Goal: Task Accomplishment & Management: Manage account settings

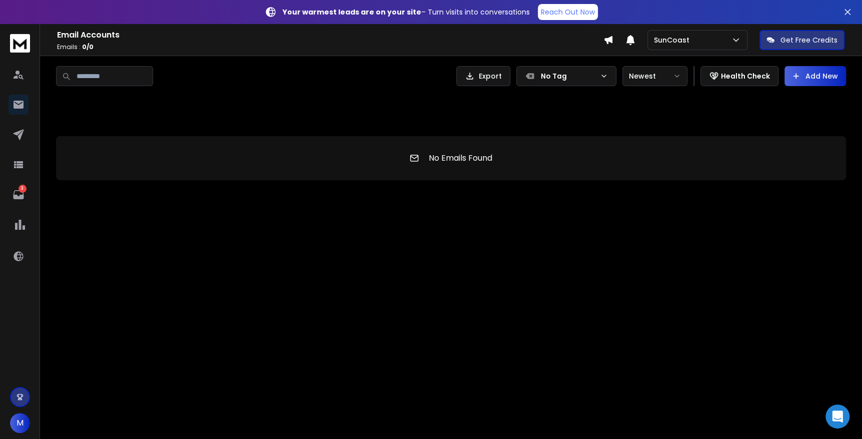
click at [851, 14] on icon at bounding box center [847, 12] width 9 height 9
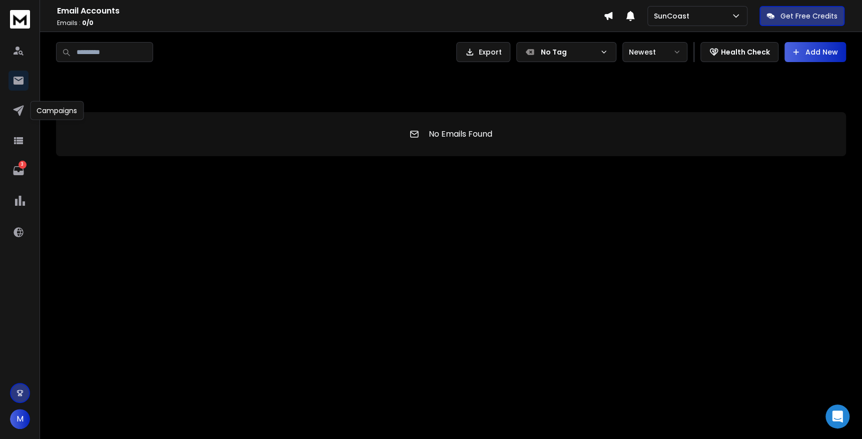
click at [22, 110] on icon at bounding box center [18, 110] width 11 height 11
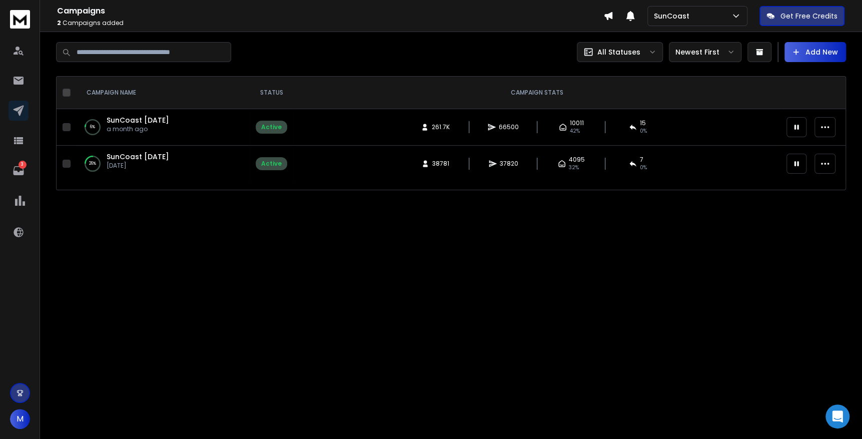
click at [734, 16] on icon "button" at bounding box center [736, 16] width 10 height 10
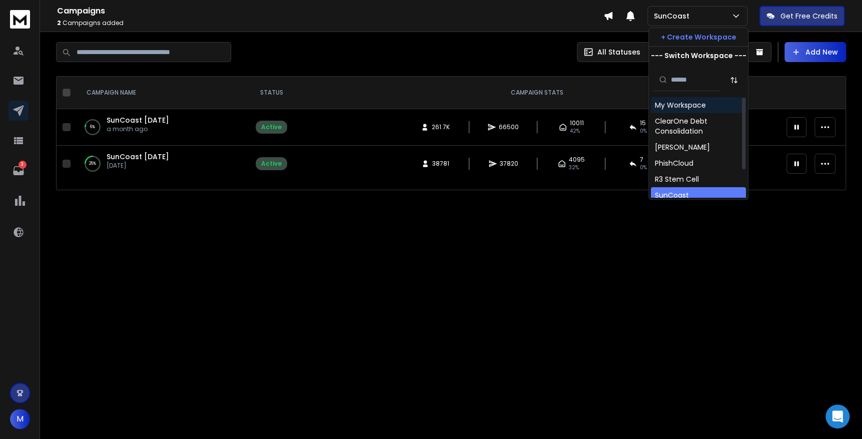
click at [687, 106] on div "My Workspace" at bounding box center [680, 105] width 51 height 10
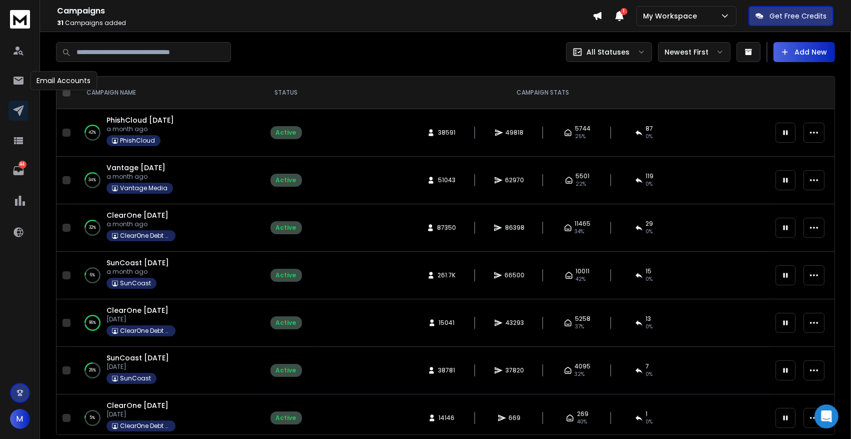
click at [22, 82] on icon at bounding box center [19, 81] width 10 height 8
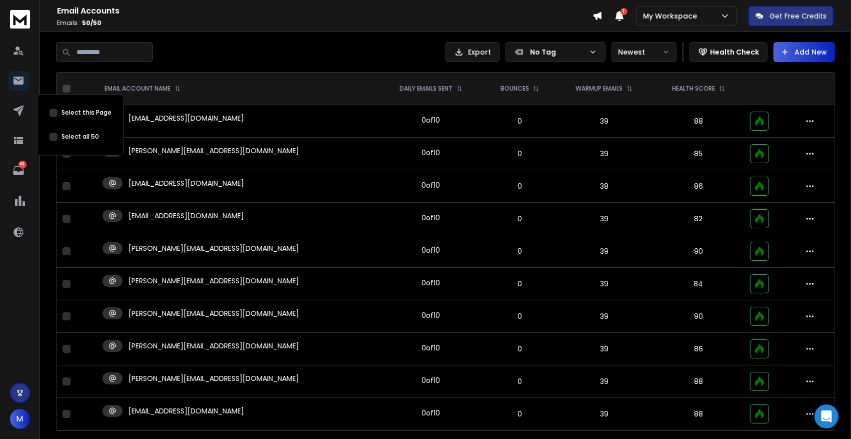
drag, startPoint x: 53, startPoint y: 137, endPoint x: 162, endPoint y: 182, distance: 117.7
click at [53, 137] on button "Select this Page" at bounding box center [54, 137] width 8 height 8
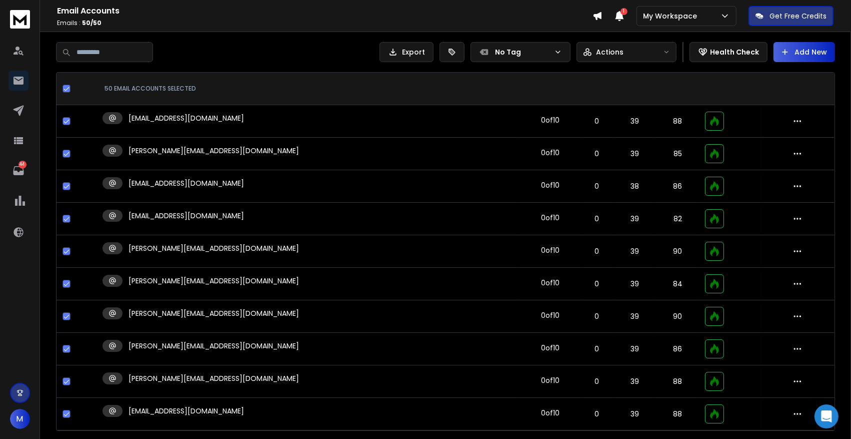
click at [664, 51] on button "Actions" at bounding box center [627, 52] width 100 height 20
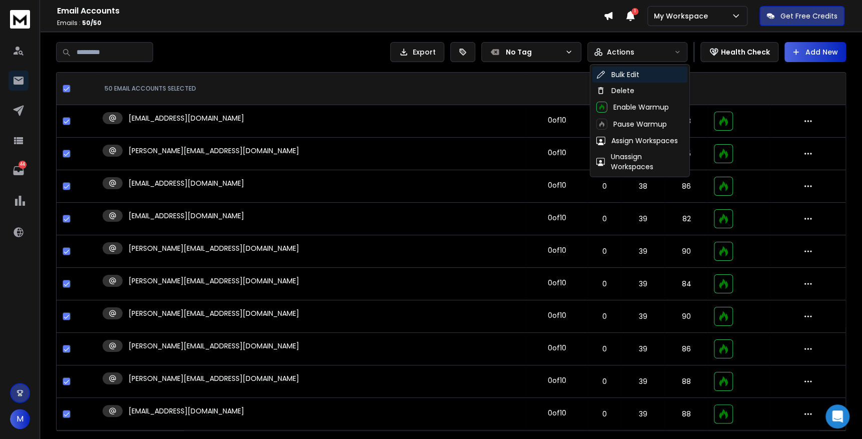
click at [637, 73] on div "Bulk Edit" at bounding box center [617, 75] width 43 height 10
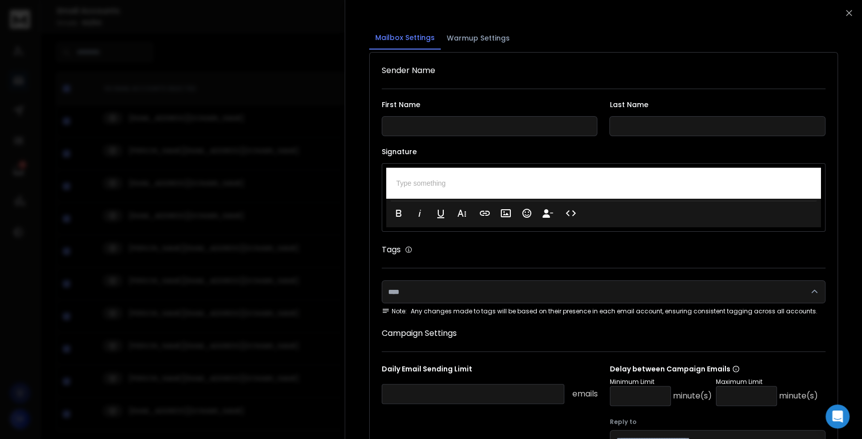
click at [548, 289] on div at bounding box center [604, 291] width 444 height 23
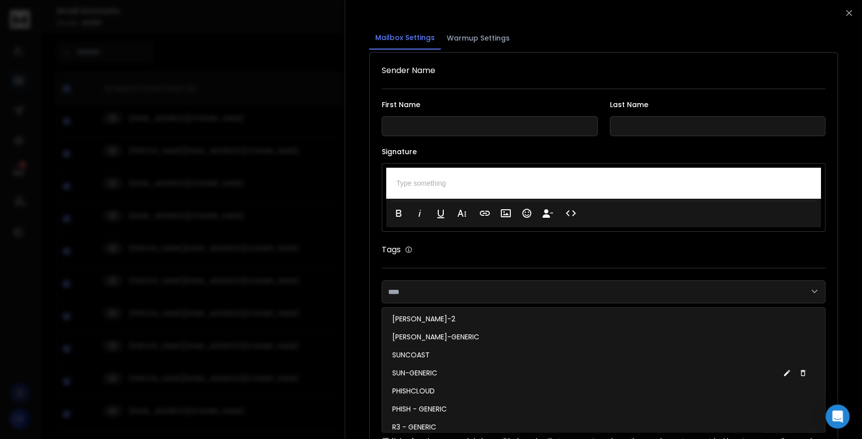
scroll to position [604, 0]
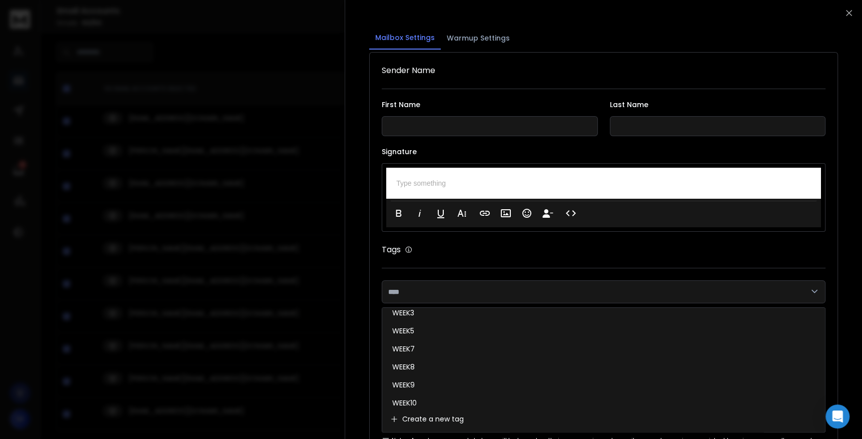
click at [411, 419] on p "Create a new tag" at bounding box center [433, 419] width 62 height 10
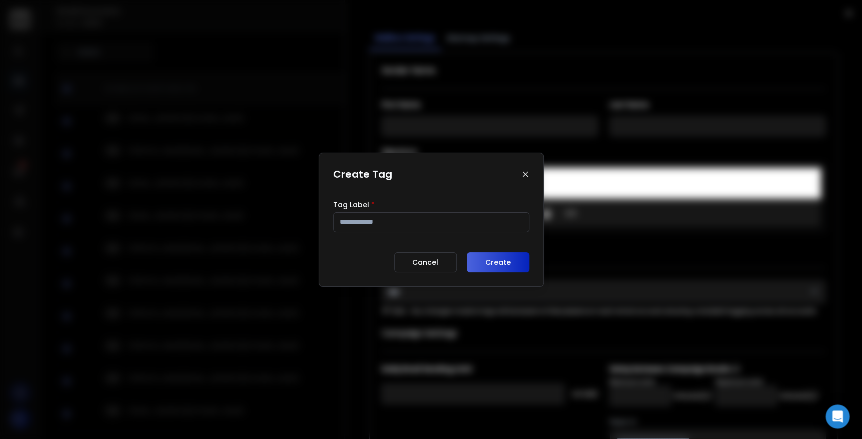
click at [413, 228] on input "text" at bounding box center [431, 222] width 196 height 20
type input "******"
click at [510, 261] on button "Create" at bounding box center [498, 262] width 63 height 20
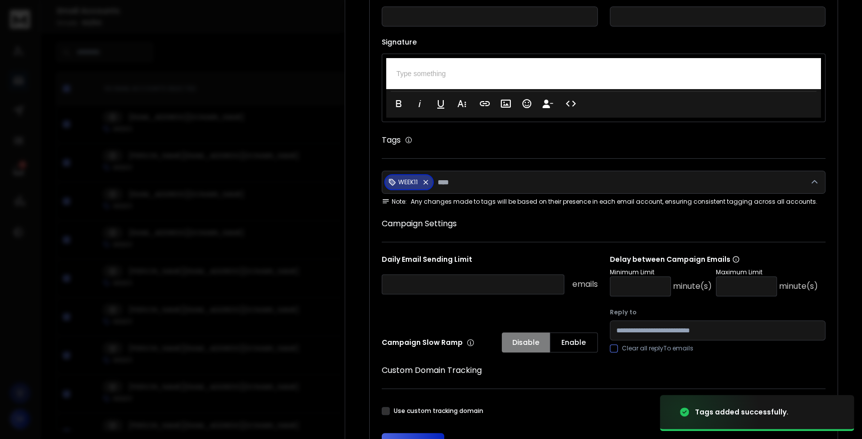
scroll to position [133, 0]
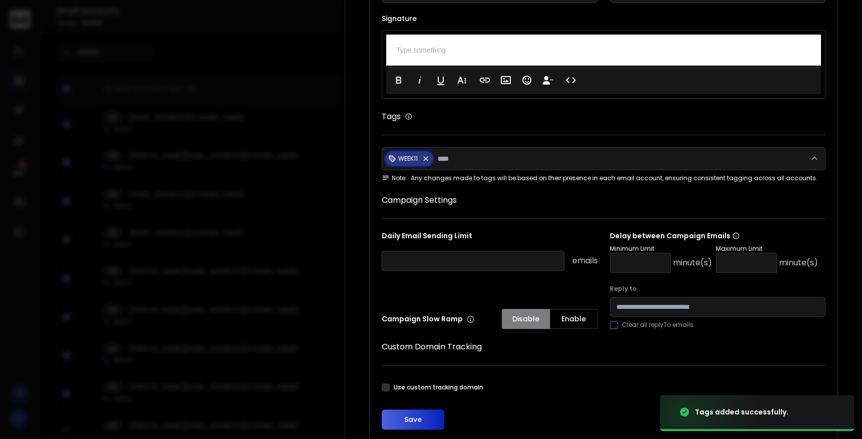
click at [474, 258] on input "number" at bounding box center [473, 261] width 182 height 20
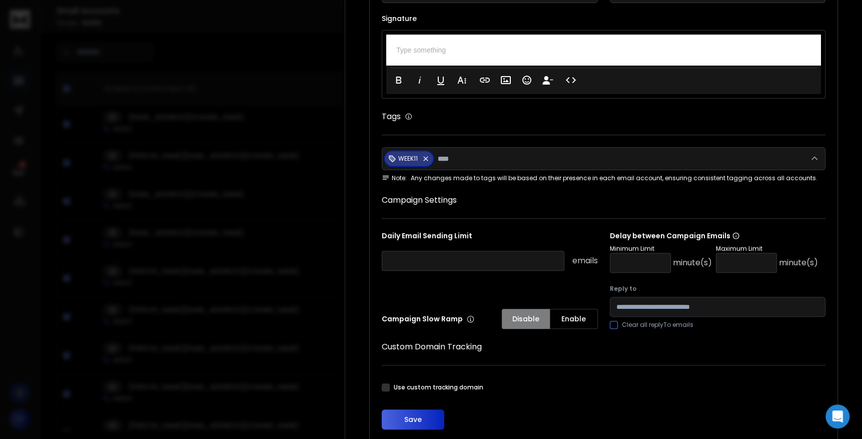
type input "*"
type input "**"
click at [565, 317] on button "Enable" at bounding box center [574, 319] width 48 height 20
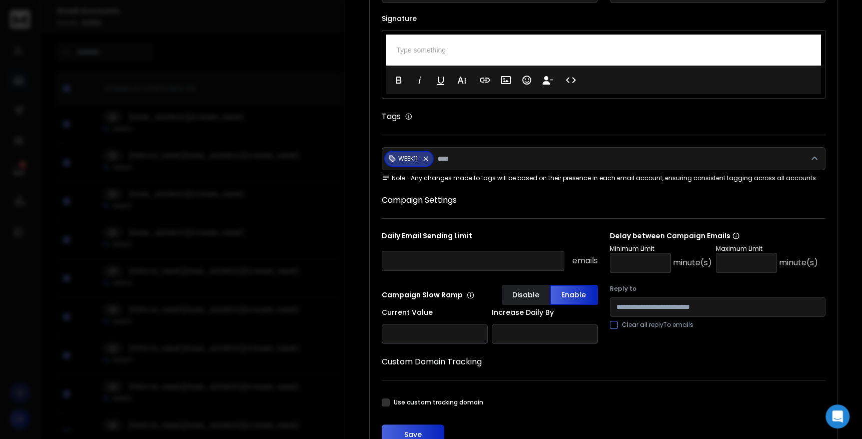
click at [431, 341] on input "*" at bounding box center [435, 334] width 106 height 20
type input "**"
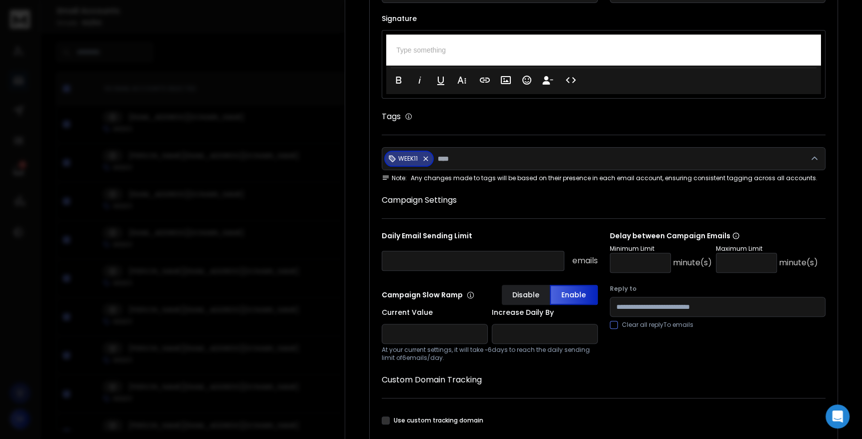
type input "*"
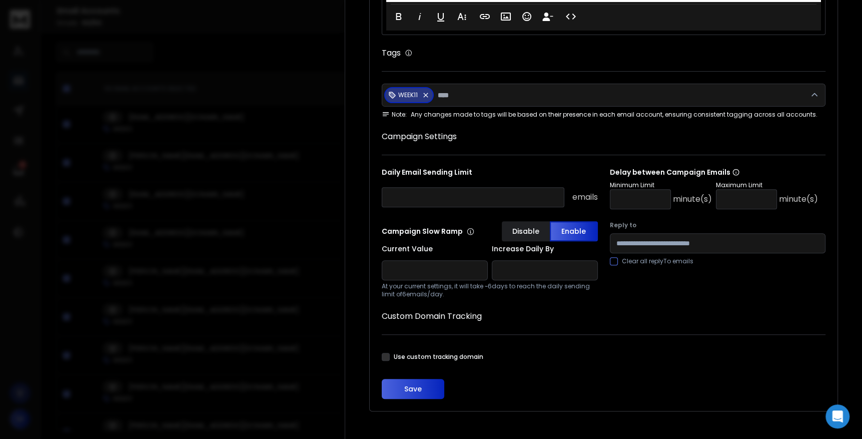
type input "*"
click at [560, 305] on form "First Name Last Name Signature Type something Clear Formatting Font Family Aria…" at bounding box center [604, 151] width 444 height 494
click at [410, 386] on button "Save" at bounding box center [413, 389] width 63 height 20
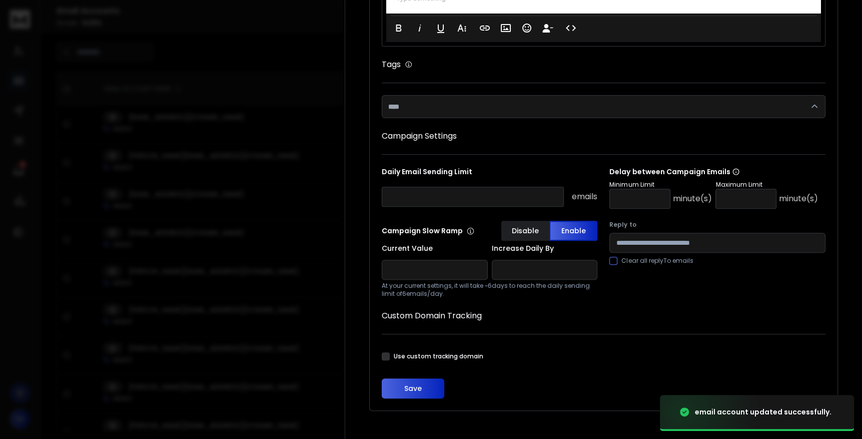
scroll to position [185, 0]
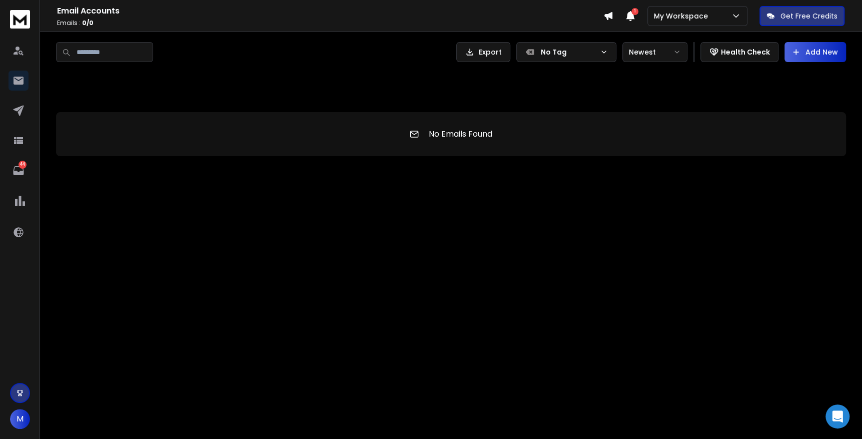
click at [607, 51] on icon at bounding box center [604, 52] width 8 height 8
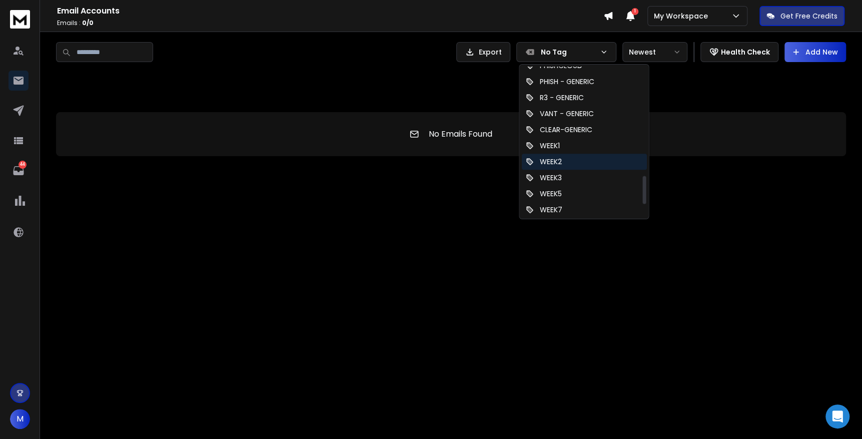
scroll to position [587, 0]
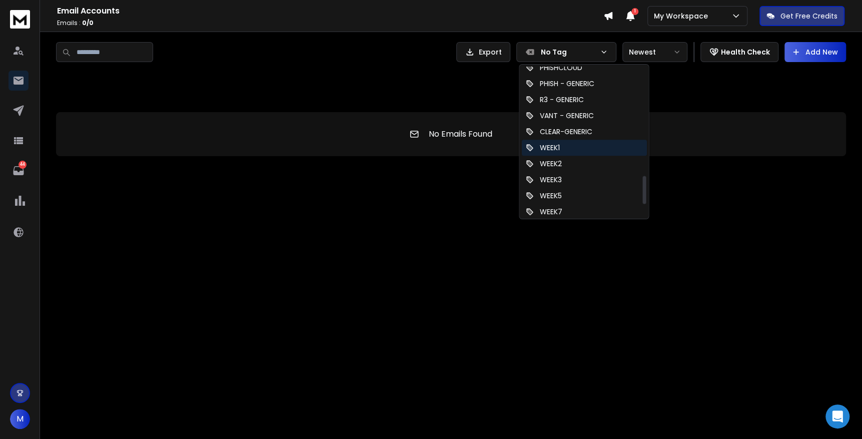
click at [562, 150] on div "WEEK1" at bounding box center [583, 148] width 125 height 16
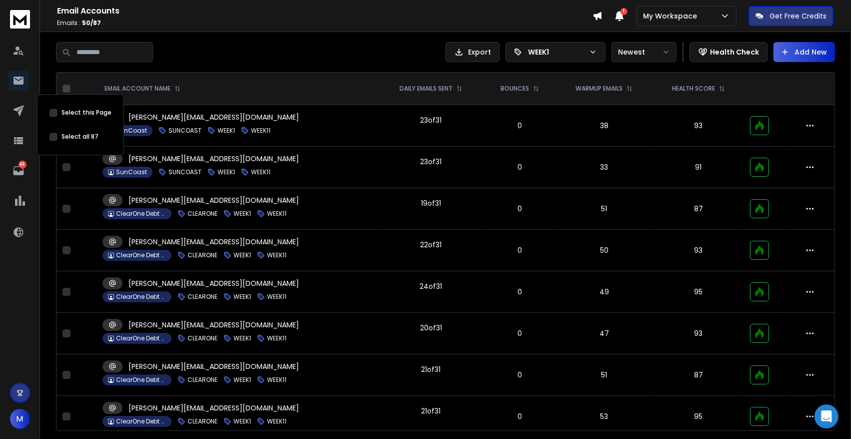
click at [52, 137] on button "Select this Page" at bounding box center [54, 137] width 8 height 8
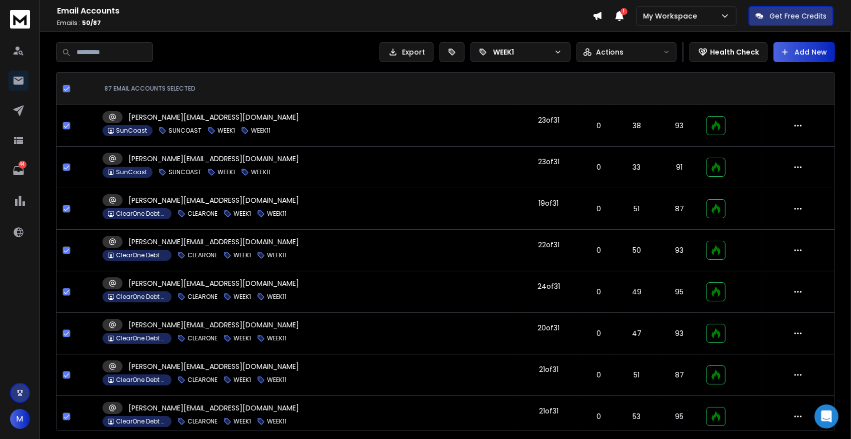
click at [665, 52] on button "Actions" at bounding box center [627, 52] width 100 height 20
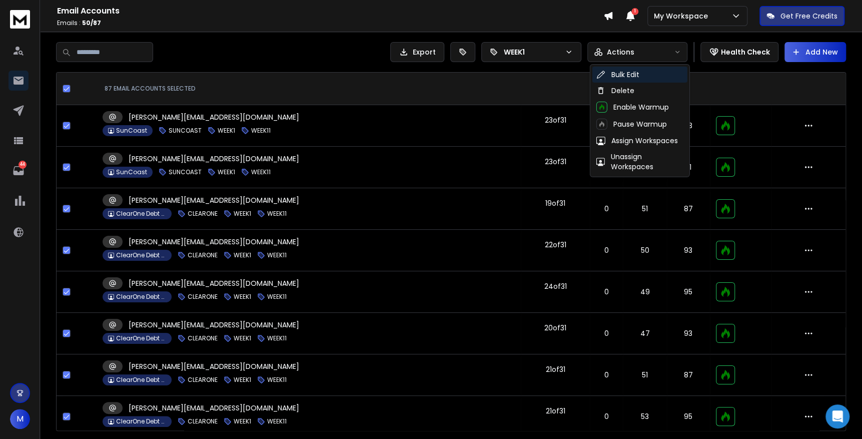
click at [639, 78] on div "Bulk Edit" at bounding box center [617, 75] width 43 height 10
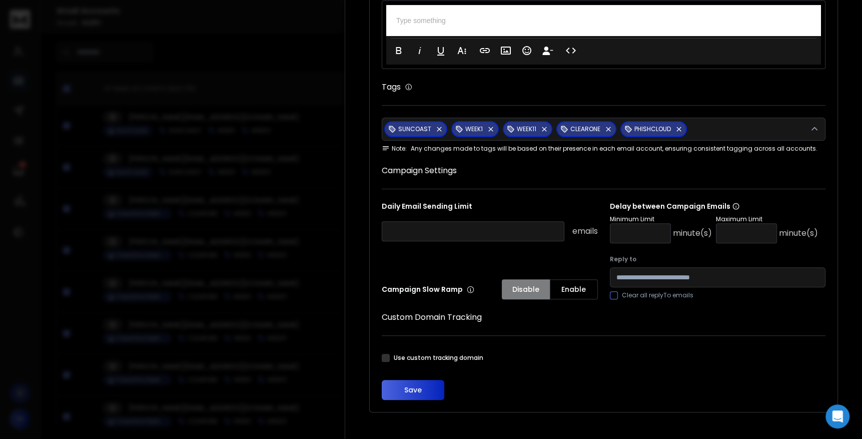
scroll to position [164, 0]
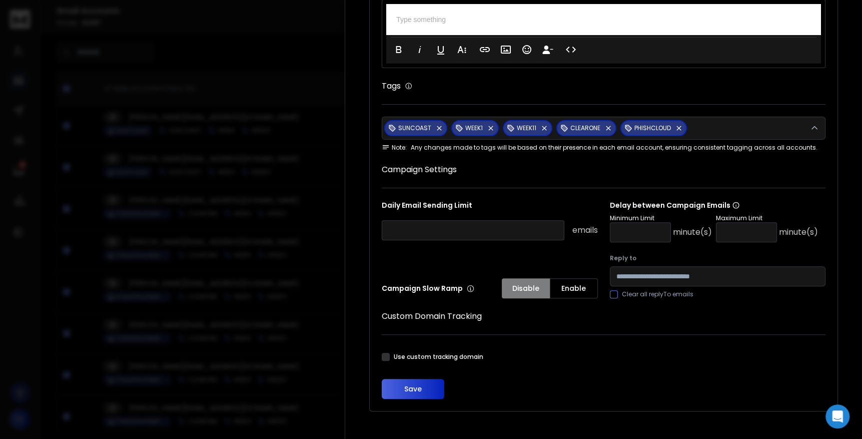
click at [520, 234] on input "number" at bounding box center [473, 230] width 182 height 20
type input "**"
type input "*"
click at [428, 386] on button "Save" at bounding box center [413, 389] width 63 height 20
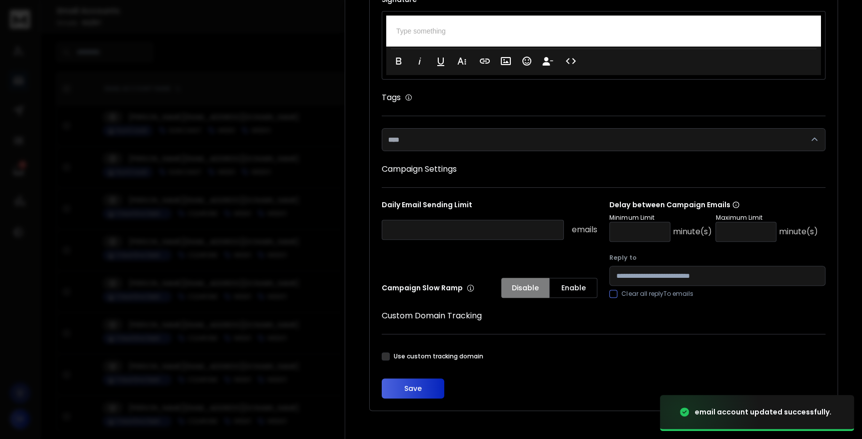
scroll to position [152, 0]
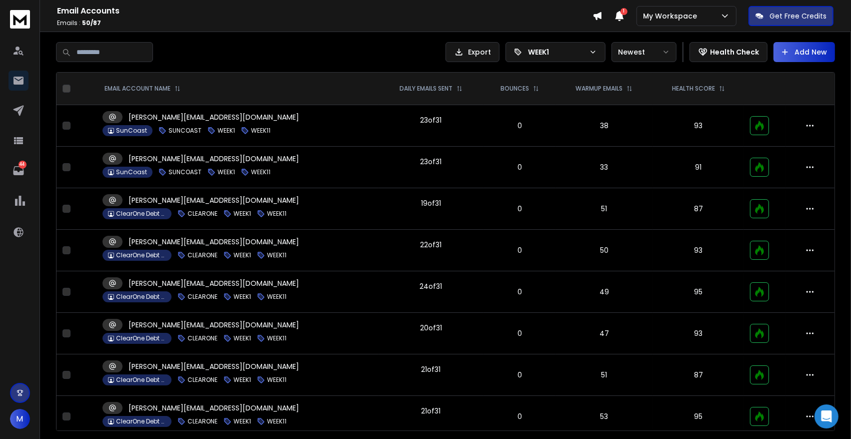
click at [581, 54] on p "WEEK1" at bounding box center [556, 52] width 57 height 10
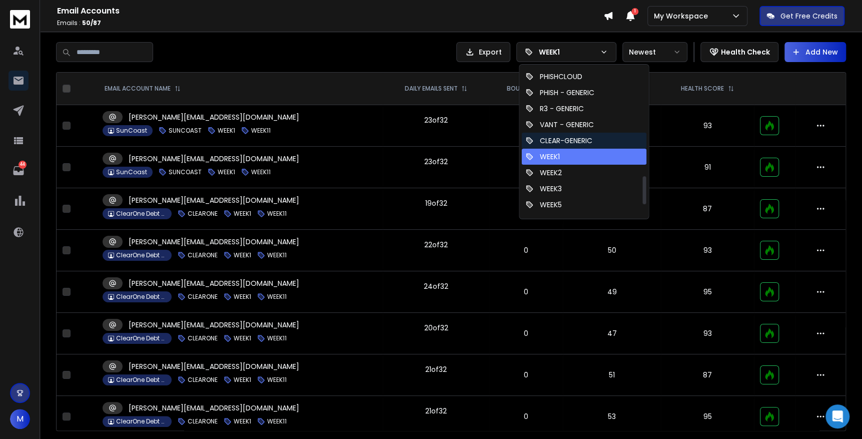
scroll to position [600, 0]
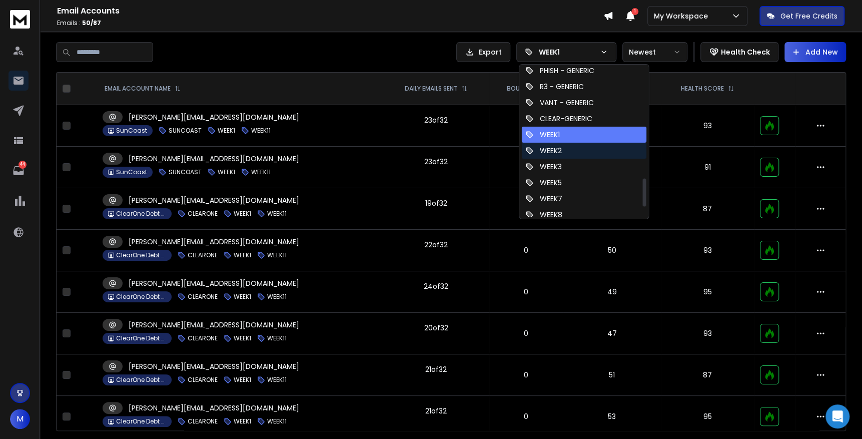
click at [550, 150] on div "WEEK2" at bounding box center [543, 151] width 36 height 10
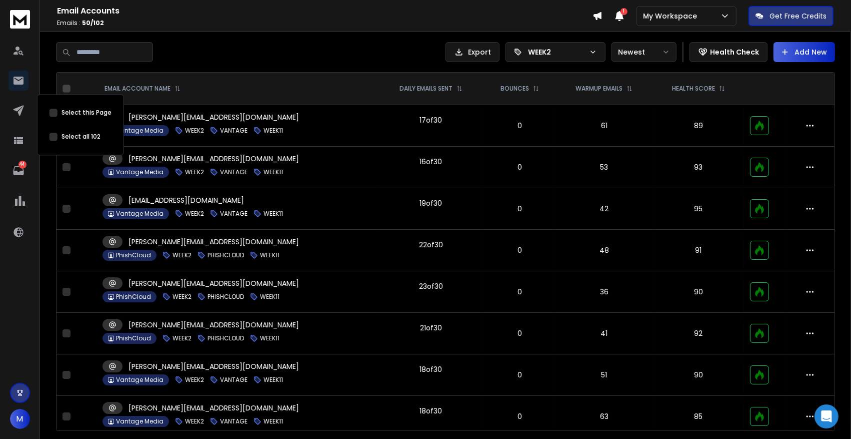
click at [52, 138] on button "Select this Page" at bounding box center [54, 137] width 8 height 8
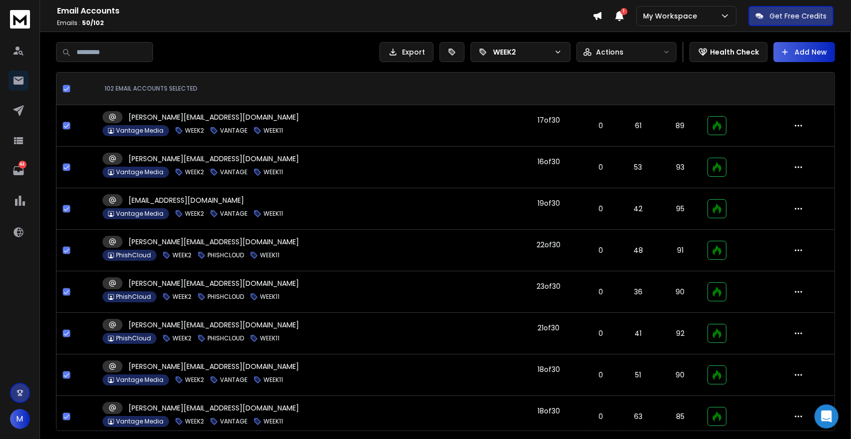
click at [639, 55] on div "Actions" at bounding box center [621, 52] width 76 height 10
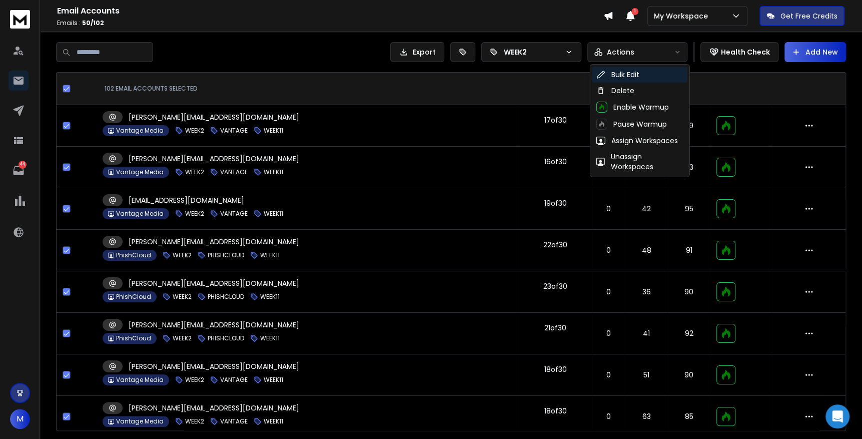
click at [628, 76] on div "Bulk Edit" at bounding box center [617, 75] width 43 height 10
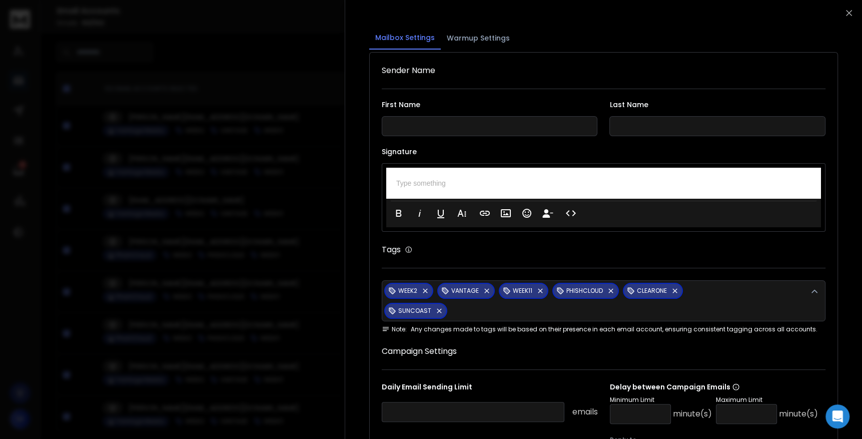
scroll to position [181, 0]
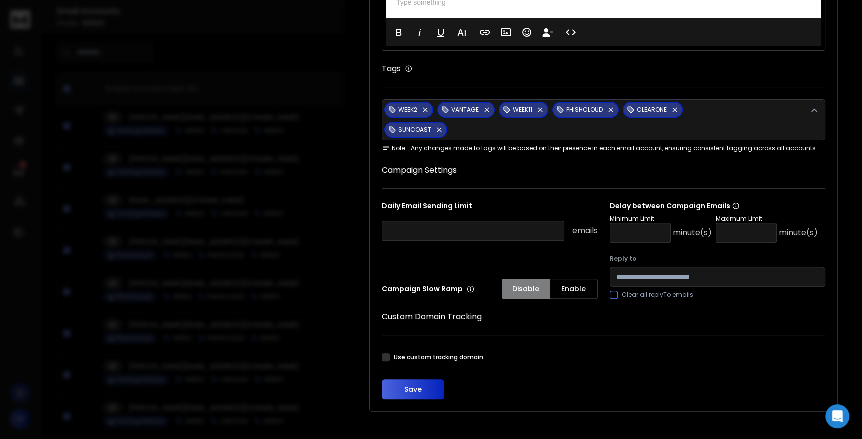
click at [454, 230] on input "number" at bounding box center [473, 231] width 182 height 20
type input "**"
type input "*"
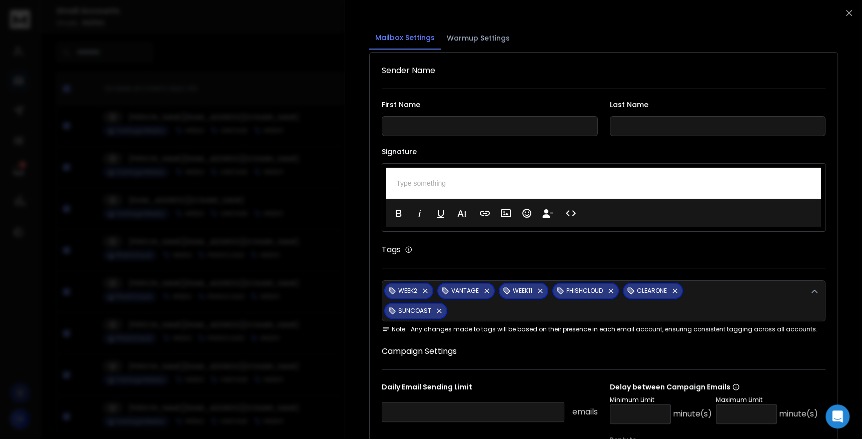
click at [848, 14] on icon "button" at bounding box center [849, 13] width 10 height 10
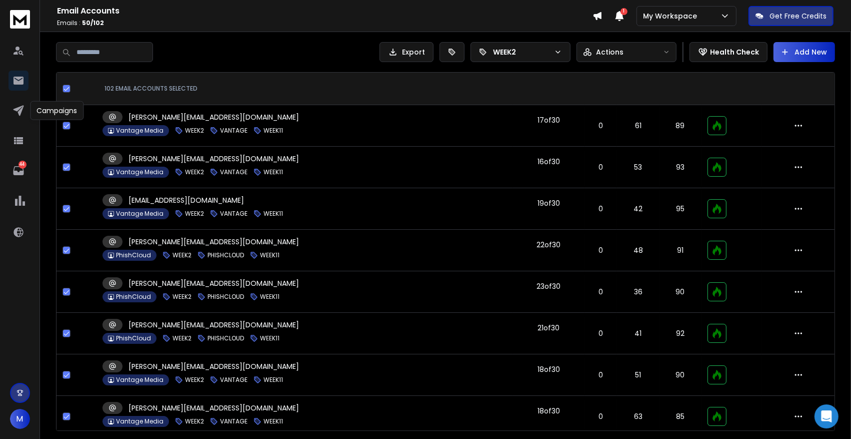
click at [22, 118] on link at bounding box center [19, 111] width 20 height 20
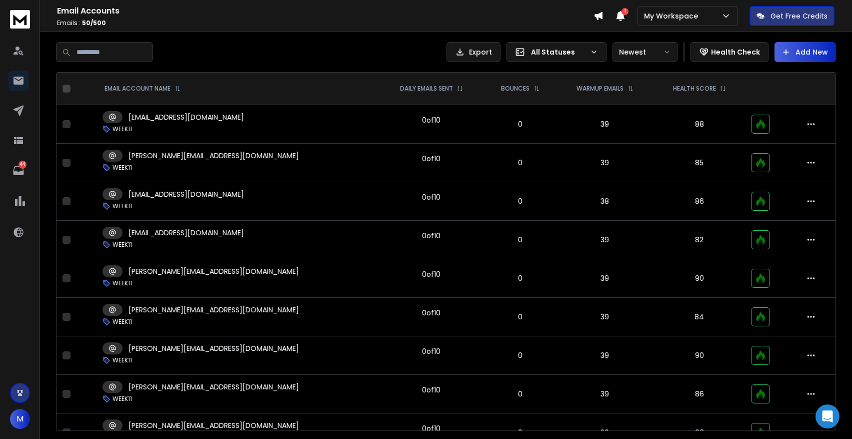
click at [604, 53] on div "All Statuses" at bounding box center [557, 52] width 100 height 20
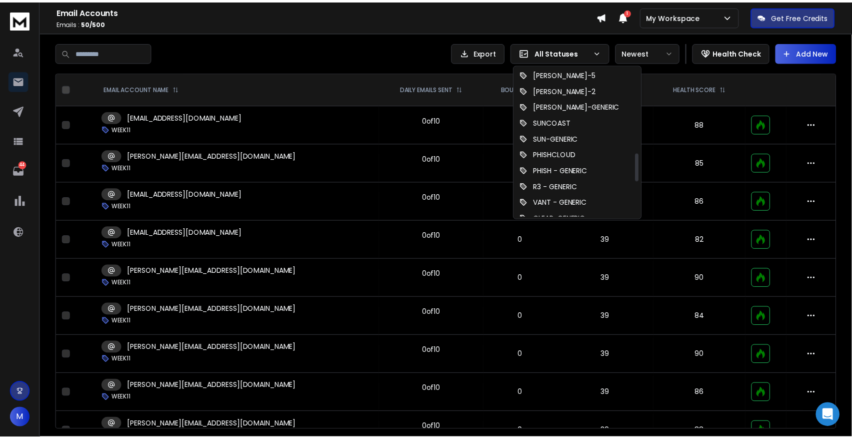
scroll to position [600, 0]
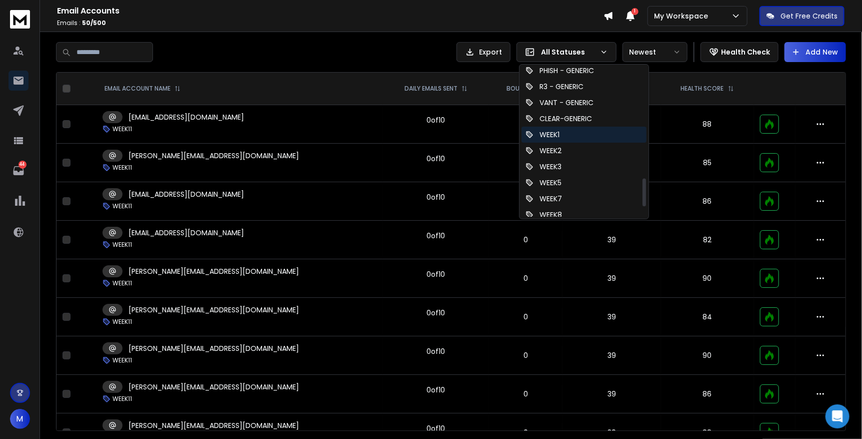
click at [543, 131] on div "WEEK1" at bounding box center [543, 135] width 34 height 10
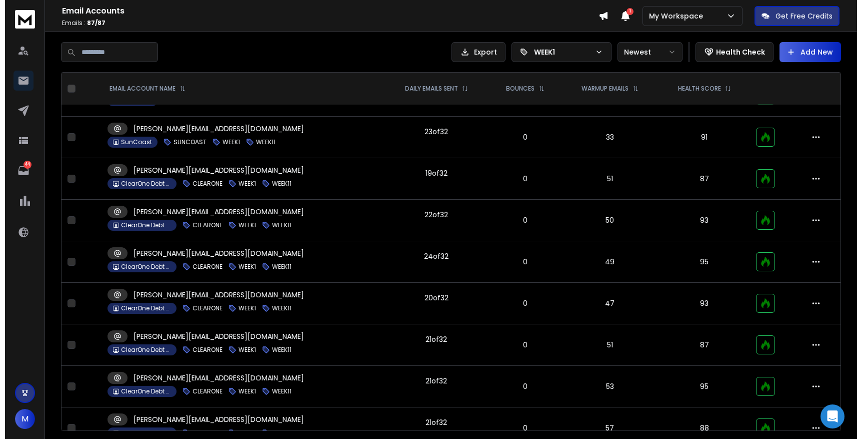
scroll to position [0, 0]
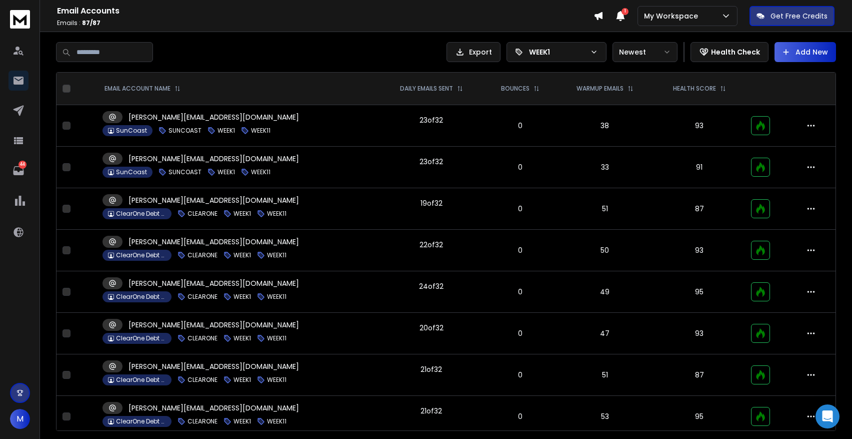
click at [594, 53] on icon at bounding box center [594, 52] width 8 height 8
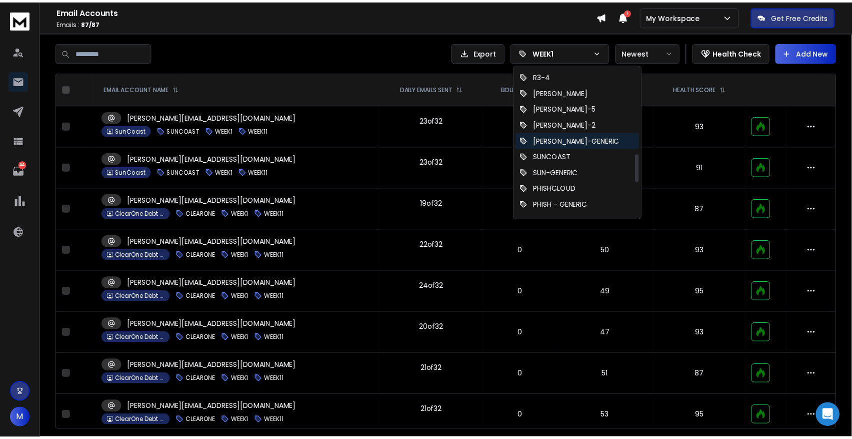
scroll to position [654, 0]
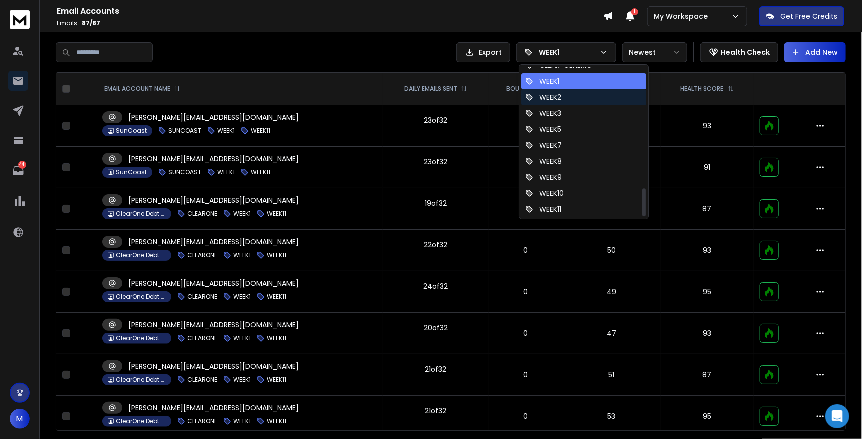
click at [545, 93] on div "WEEK2" at bounding box center [544, 97] width 36 height 10
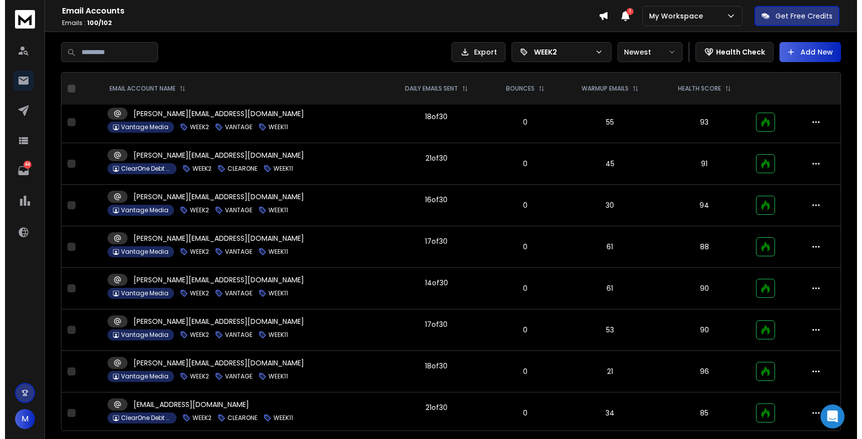
scroll to position [432, 0]
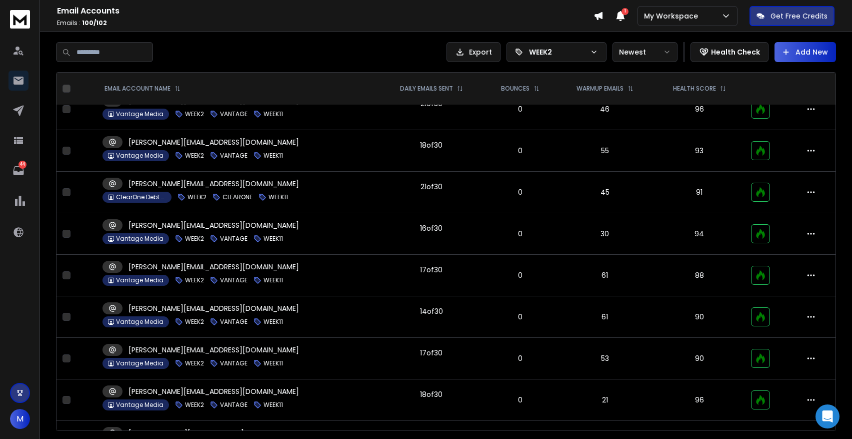
click at [597, 50] on icon at bounding box center [594, 52] width 8 height 8
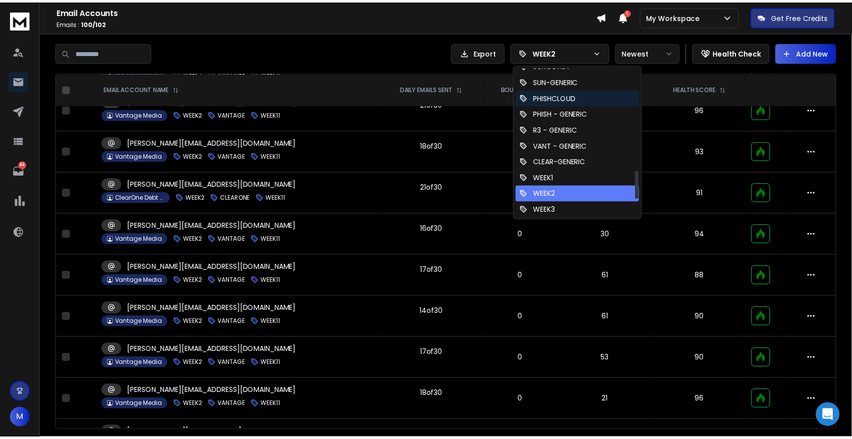
scroll to position [654, 0]
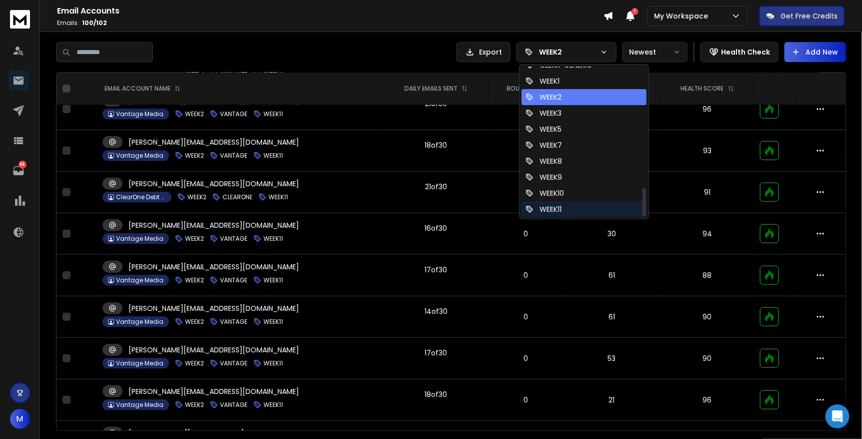
click at [559, 206] on div "WEEK11" at bounding box center [544, 209] width 36 height 10
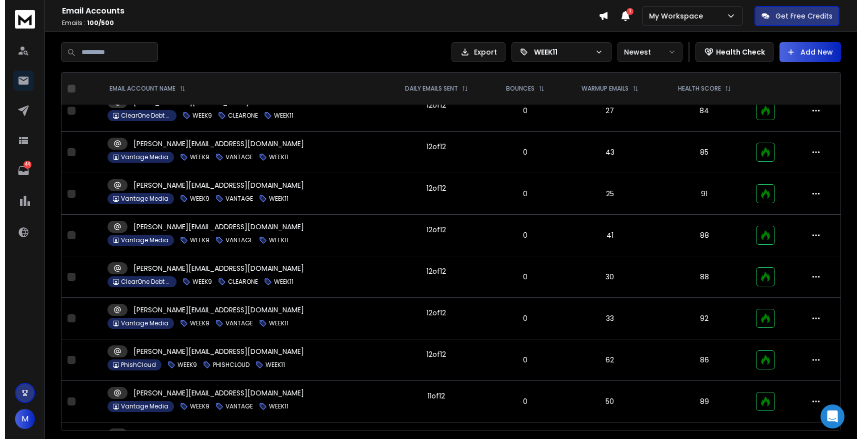
scroll to position [3148, 0]
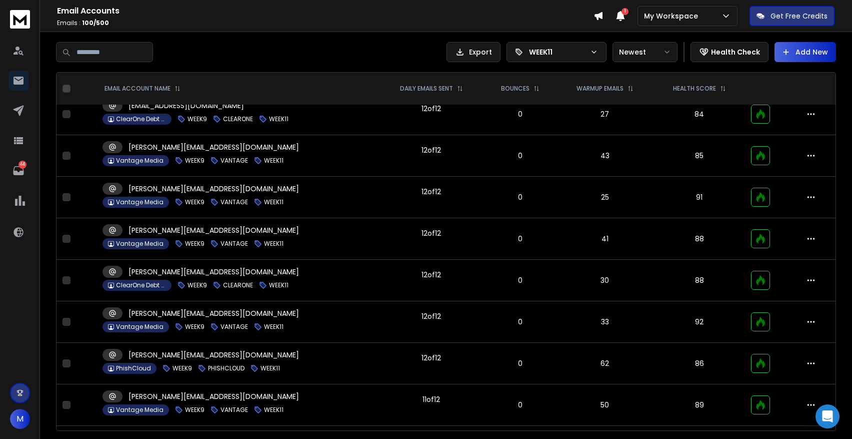
click at [457, 88] on icon at bounding box center [460, 89] width 6 height 6
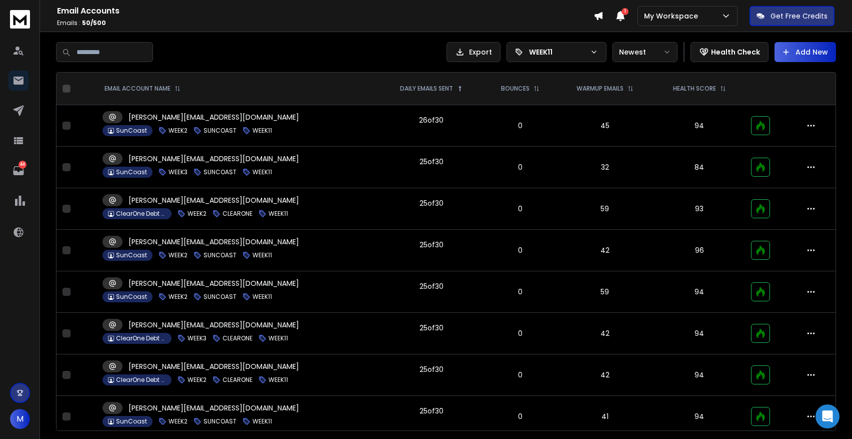
click at [457, 88] on icon at bounding box center [460, 89] width 6 height 6
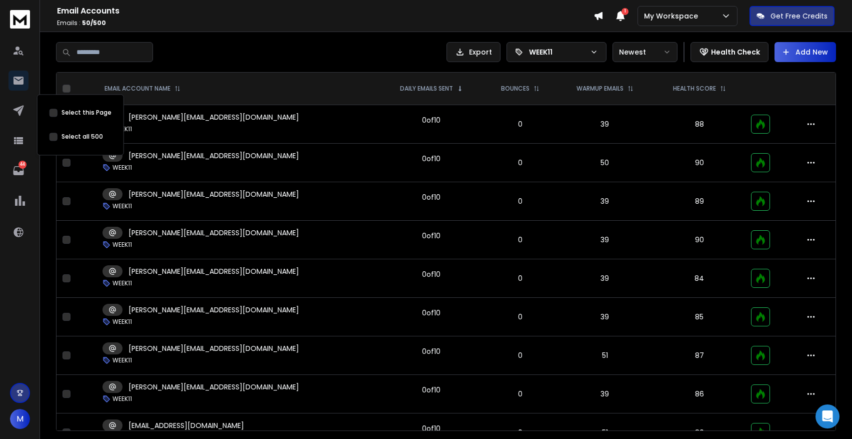
click at [53, 137] on button "Select this Page" at bounding box center [54, 137] width 8 height 8
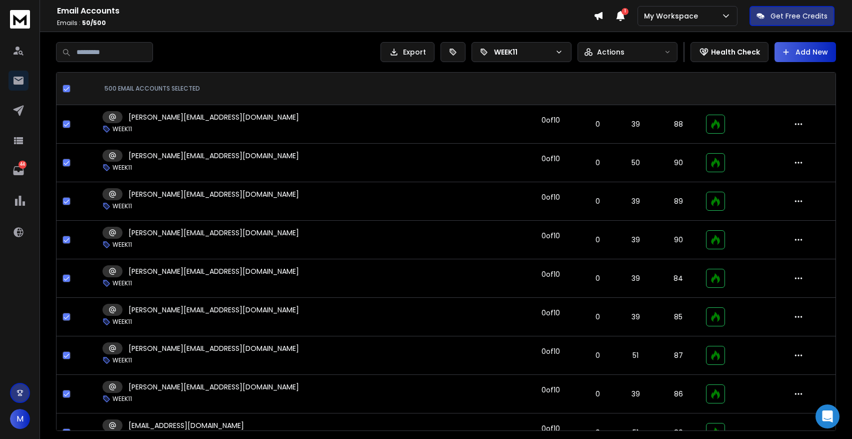
click at [660, 53] on div "Actions" at bounding box center [622, 52] width 76 height 10
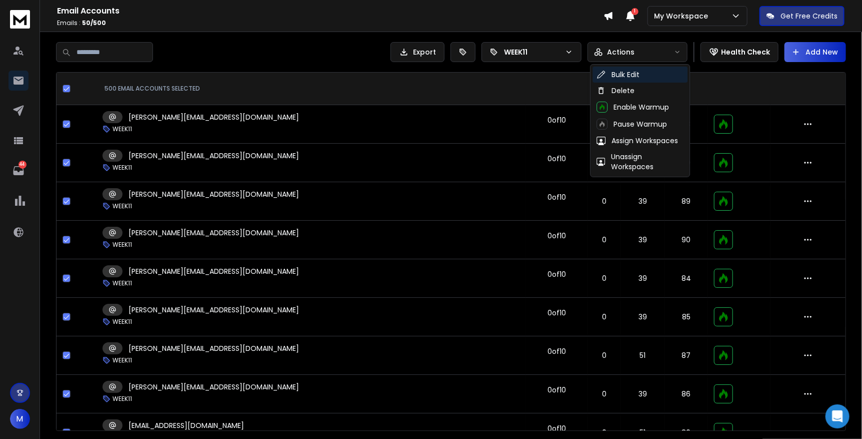
click at [642, 77] on div "Bulk Edit" at bounding box center [640, 75] width 95 height 16
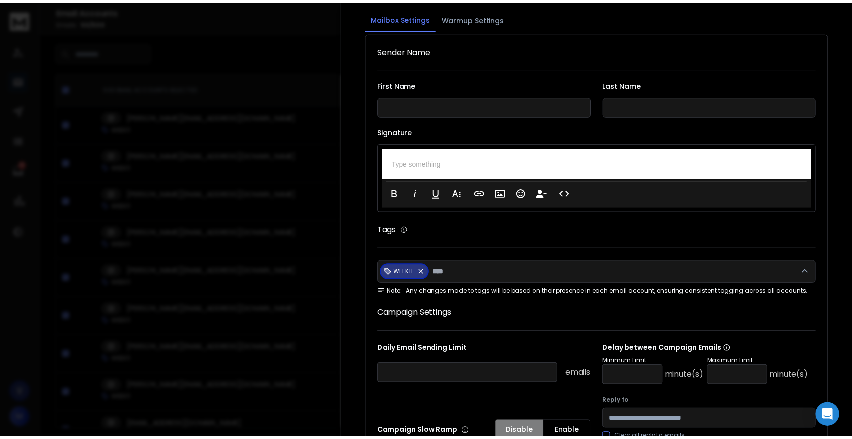
scroll to position [133, 0]
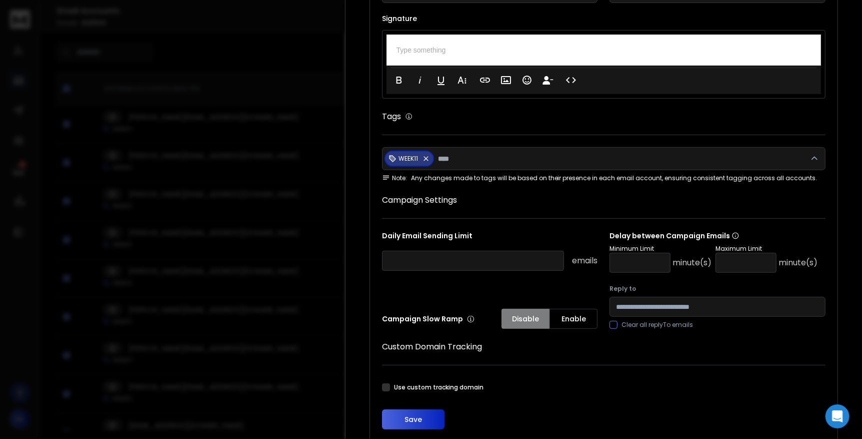
click at [426, 157] on icon at bounding box center [426, 159] width 8 height 8
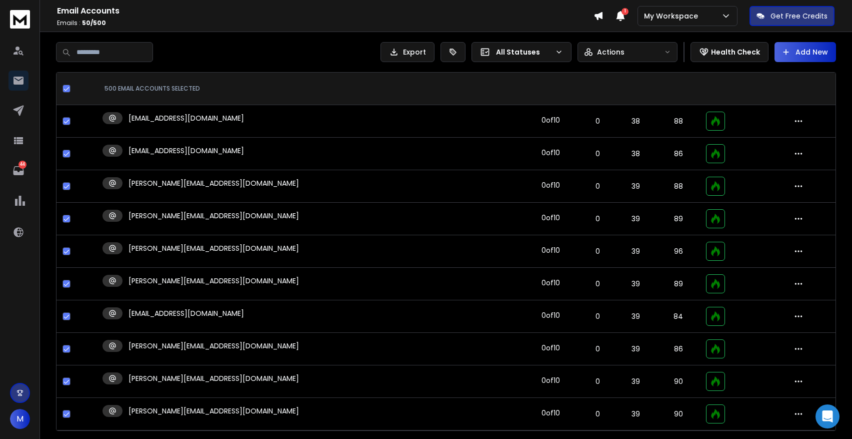
click at [668, 52] on icon "button" at bounding box center [667, 52] width 7 height 8
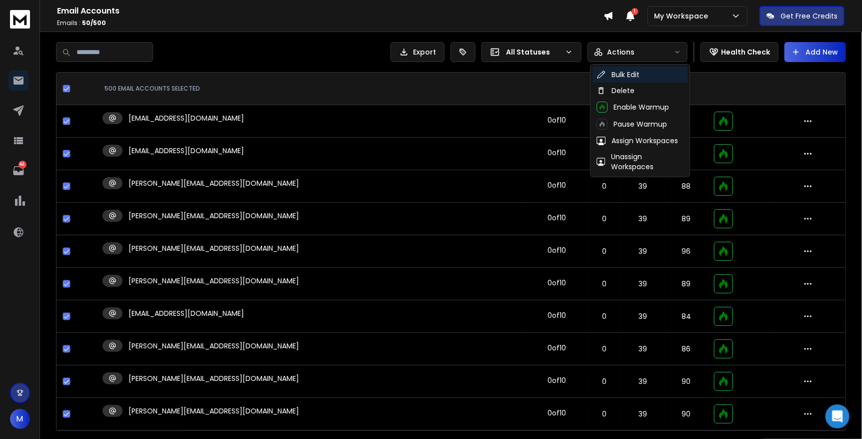
click at [574, 51] on div "Export All Statuses Actions Health Check Add New" at bounding box center [619, 52] width 456 height 20
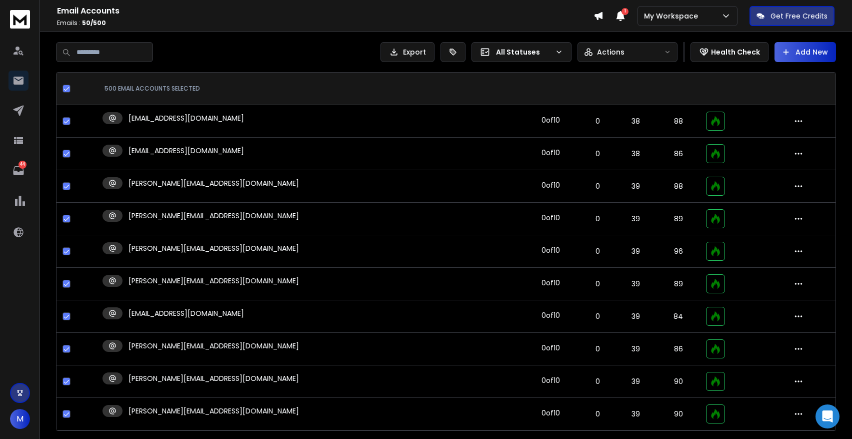
click at [558, 51] on icon at bounding box center [559, 52] width 8 height 8
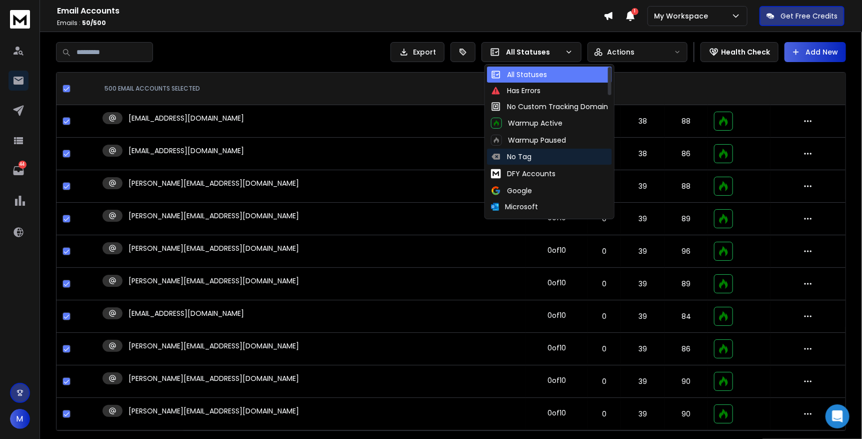
click at [517, 157] on div "No Tag" at bounding box center [511, 157] width 41 height 10
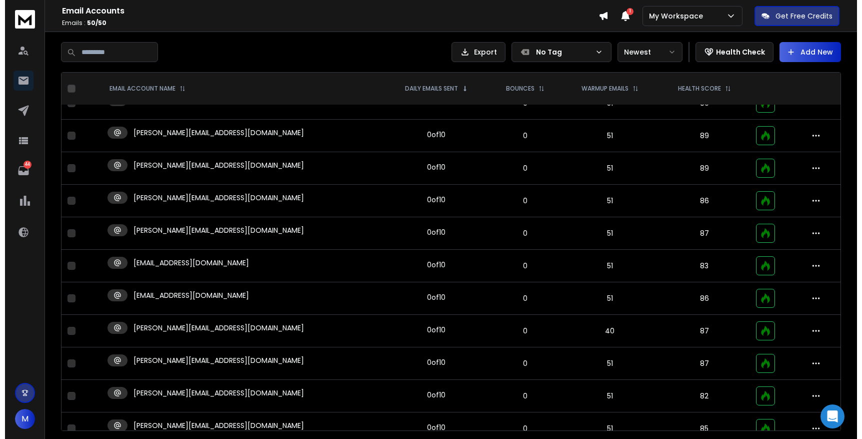
scroll to position [1304, 0]
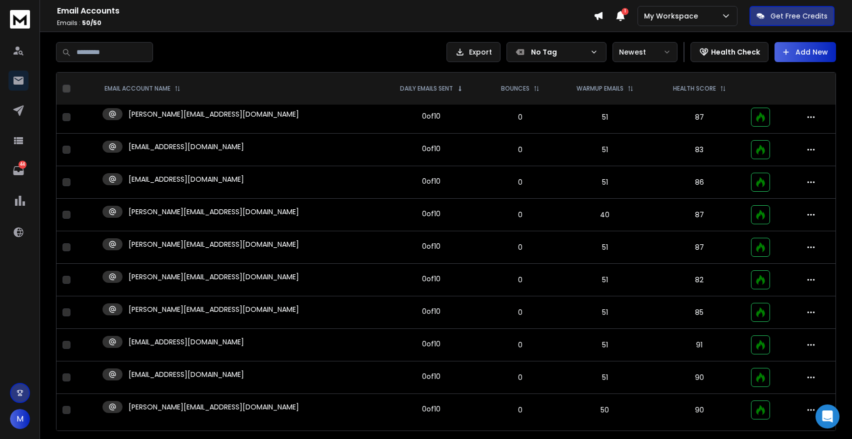
click at [598, 52] on icon at bounding box center [594, 52] width 8 height 8
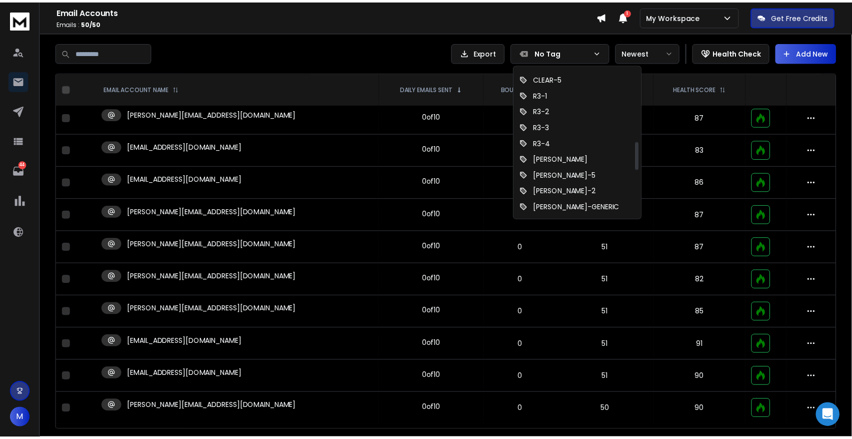
scroll to position [600, 0]
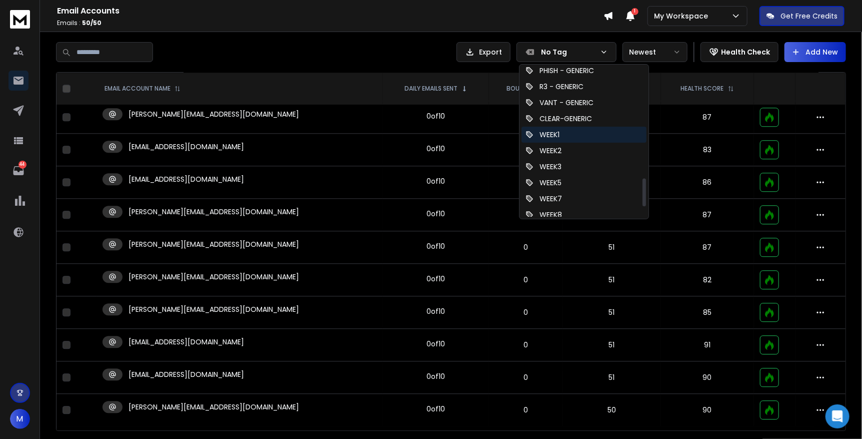
click at [558, 134] on div "WEEK1" at bounding box center [543, 135] width 34 height 10
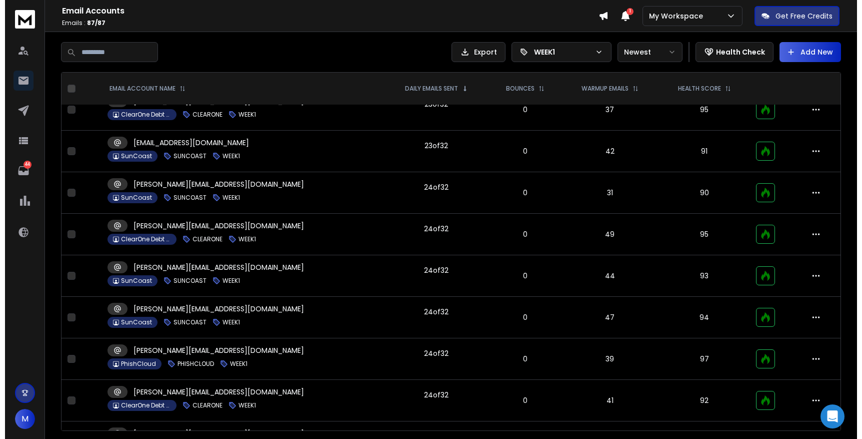
scroll to position [3278, 0]
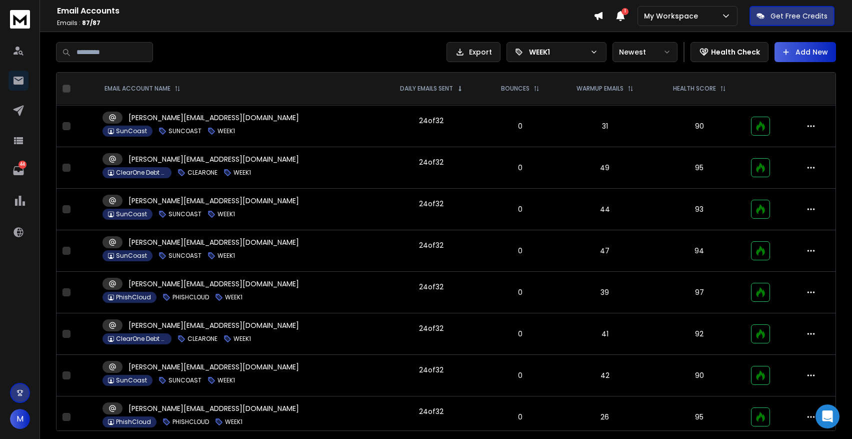
click at [586, 56] on p "WEEK1" at bounding box center [557, 52] width 57 height 10
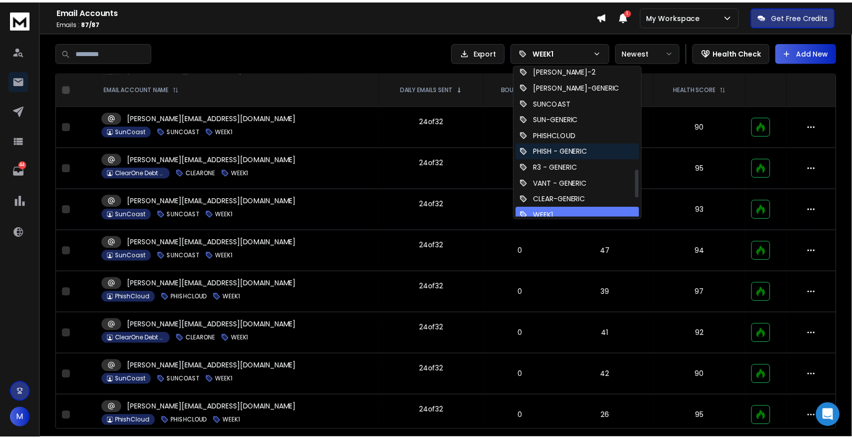
scroll to position [587, 0]
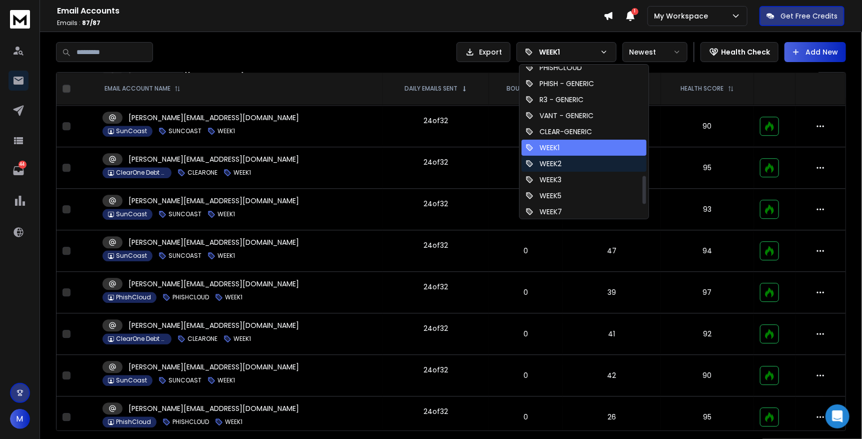
click at [555, 159] on div "WEEK2" at bounding box center [544, 164] width 36 height 10
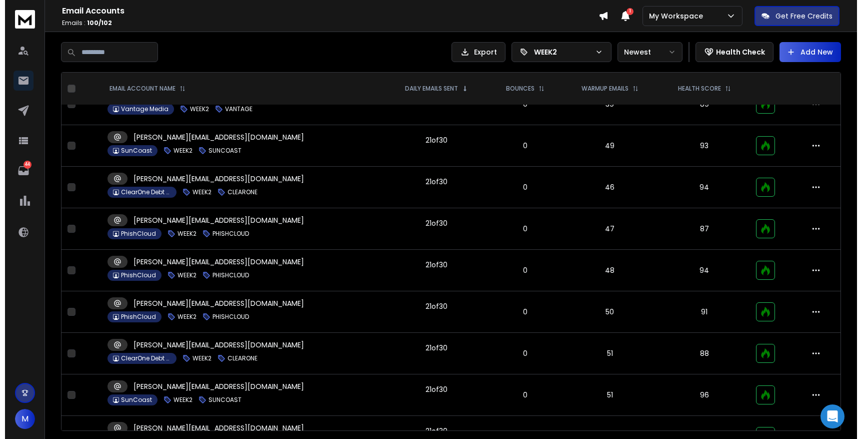
scroll to position [2032, 0]
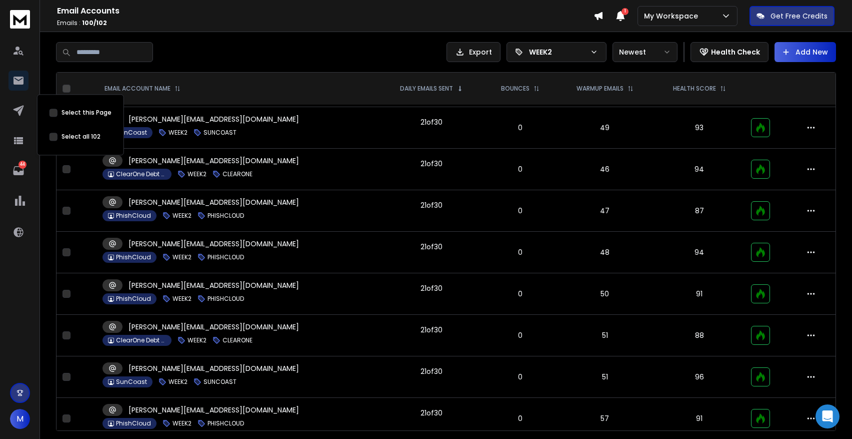
click at [56, 137] on button "Select this Page" at bounding box center [54, 137] width 8 height 8
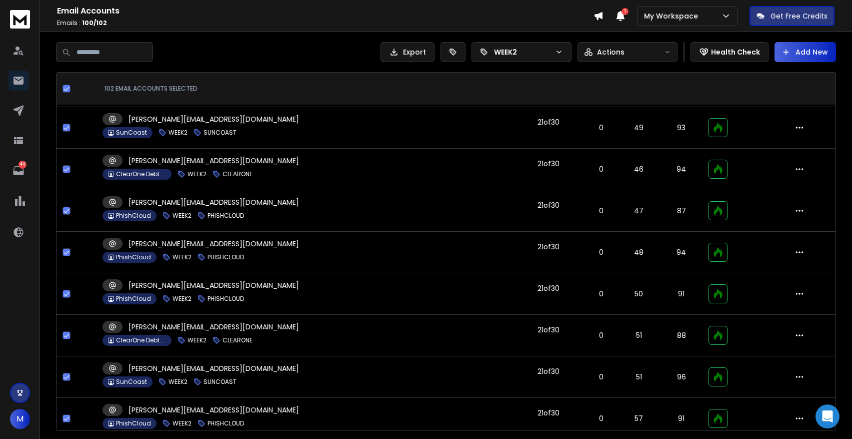
click at [641, 52] on div "Actions" at bounding box center [622, 52] width 76 height 10
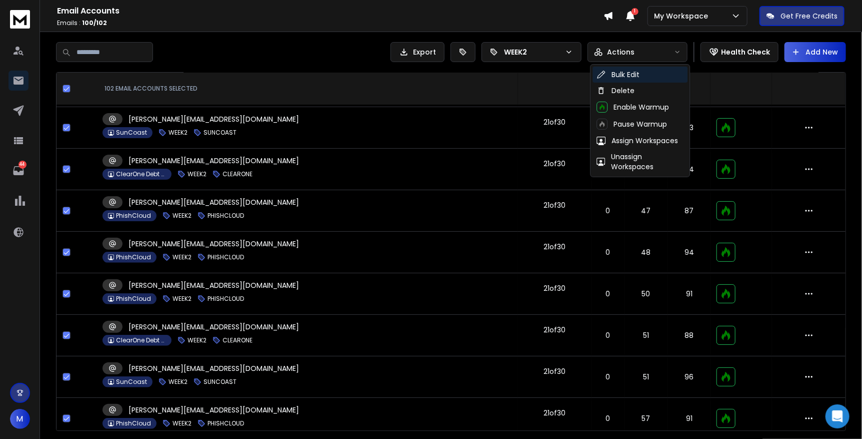
click at [635, 78] on div "Bulk Edit" at bounding box center [618, 75] width 43 height 10
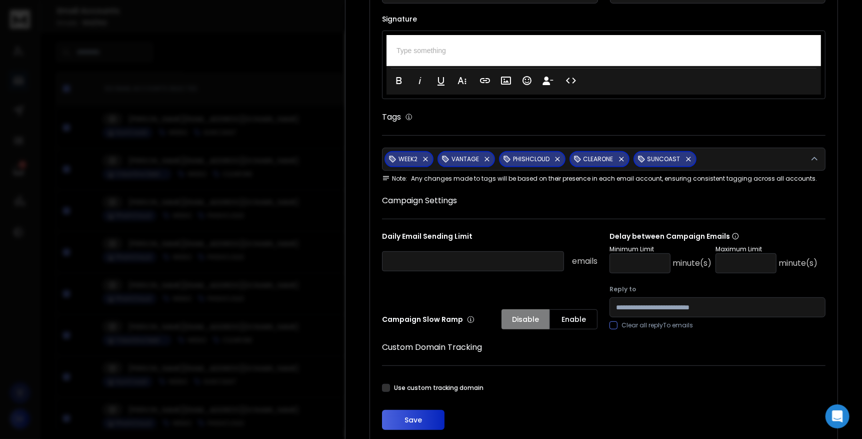
scroll to position [133, 0]
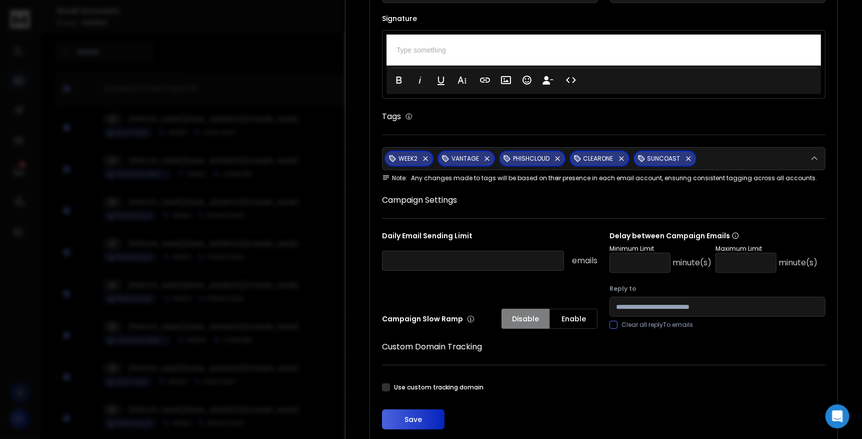
click at [455, 255] on input "number" at bounding box center [473, 261] width 183 height 20
type input "**"
type input "*"
click at [416, 417] on button "Save" at bounding box center [413, 419] width 63 height 20
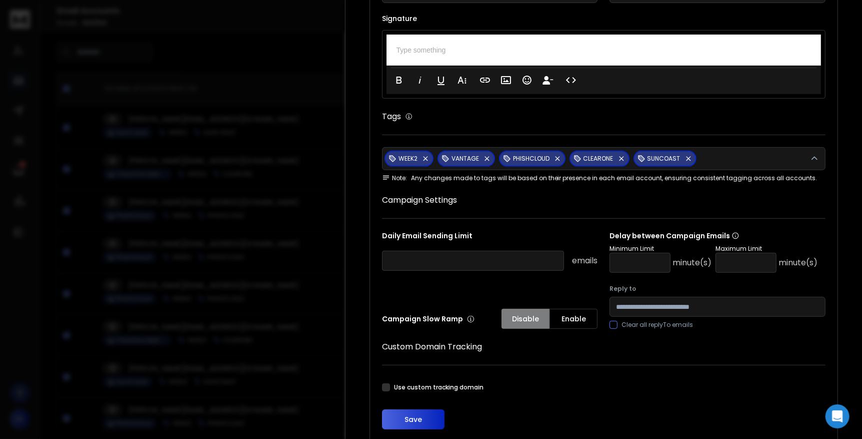
click at [425, 424] on button "Save" at bounding box center [413, 419] width 63 height 20
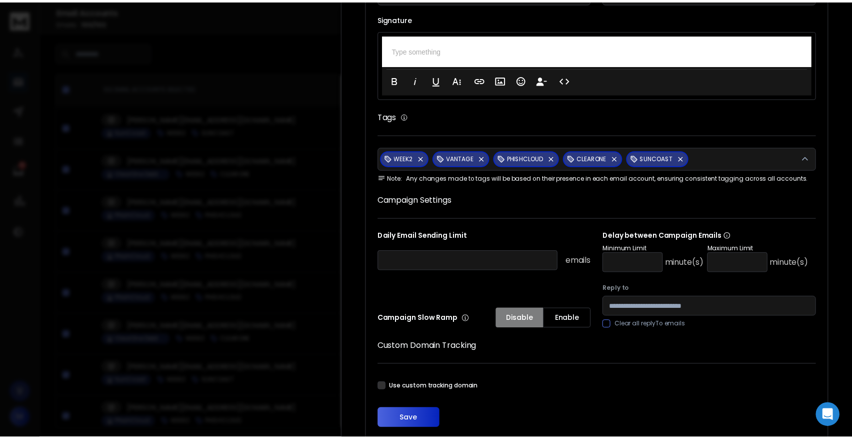
scroll to position [0, 0]
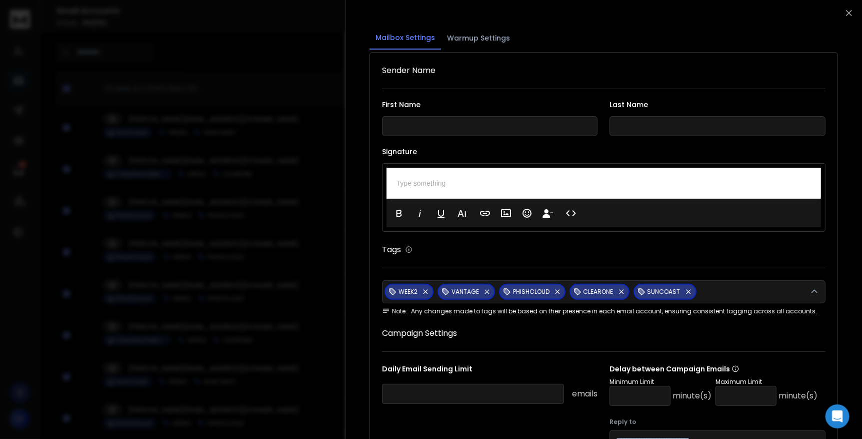
click at [847, 14] on icon "button" at bounding box center [849, 13] width 5 height 5
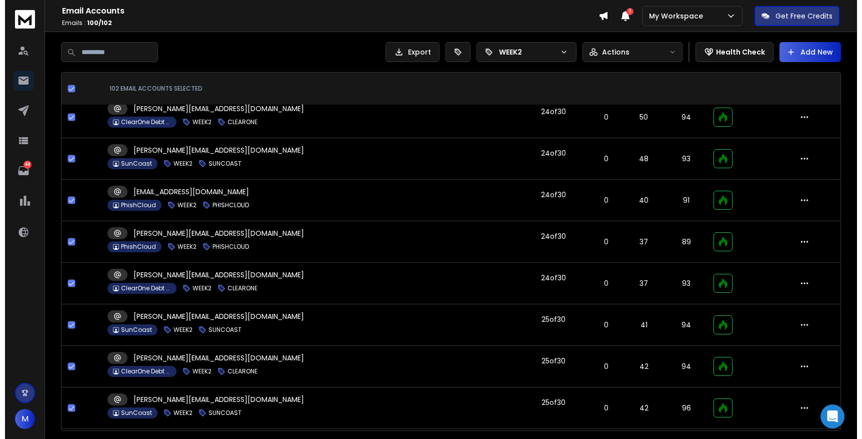
scroll to position [3832, 0]
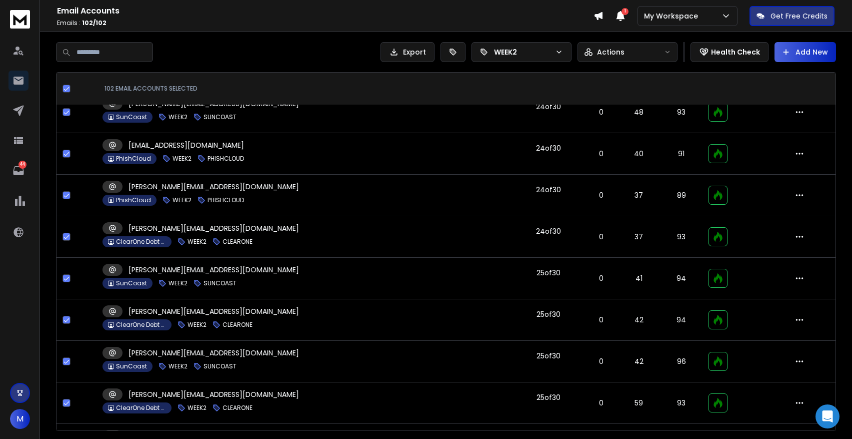
click at [668, 52] on icon "button" at bounding box center [667, 52] width 7 height 8
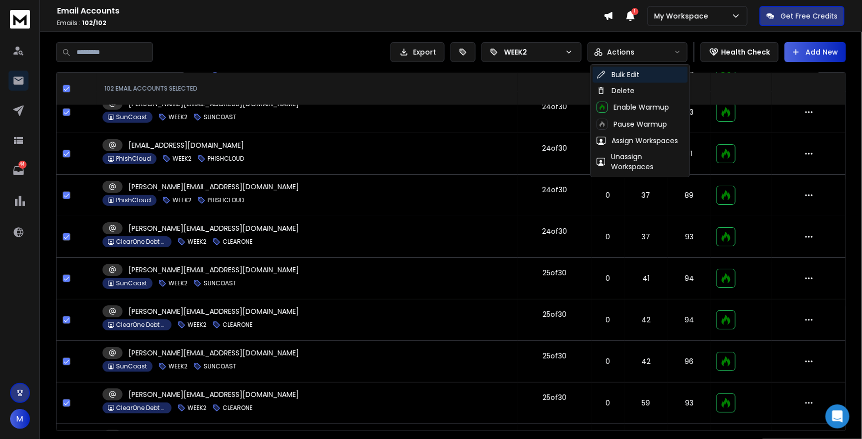
click at [639, 74] on div "Bulk Edit" at bounding box center [618, 75] width 43 height 10
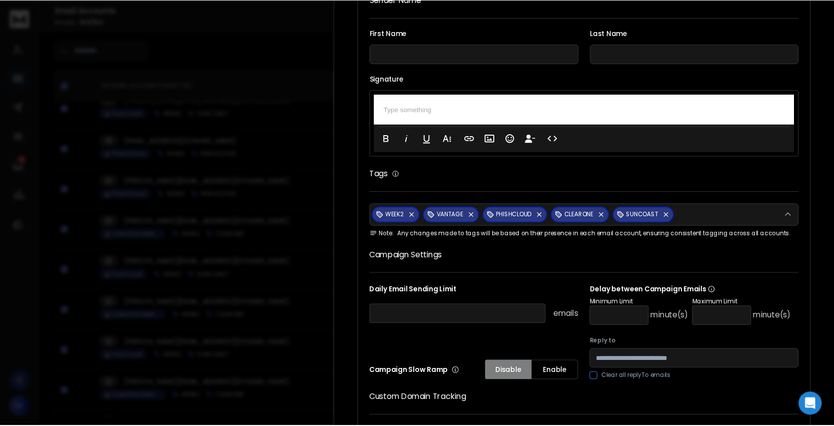
scroll to position [133, 0]
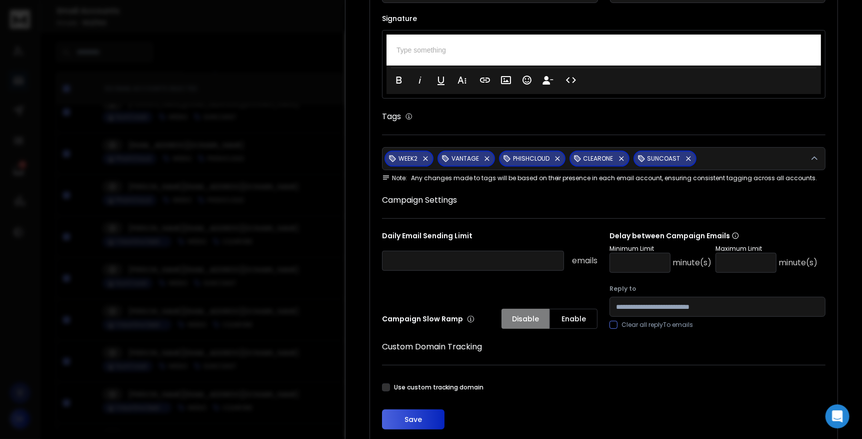
click at [455, 260] on input "number" at bounding box center [473, 261] width 183 height 20
type input "**"
type input "*"
click at [421, 414] on button "Save" at bounding box center [413, 419] width 63 height 20
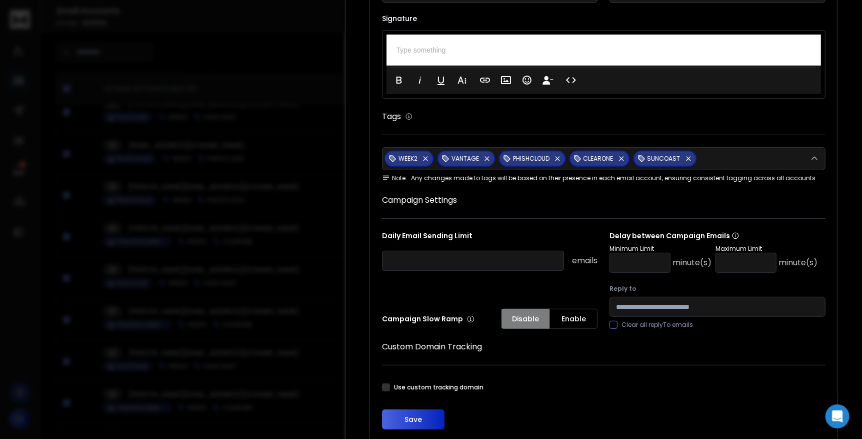
click at [412, 418] on button "Save" at bounding box center [413, 419] width 63 height 20
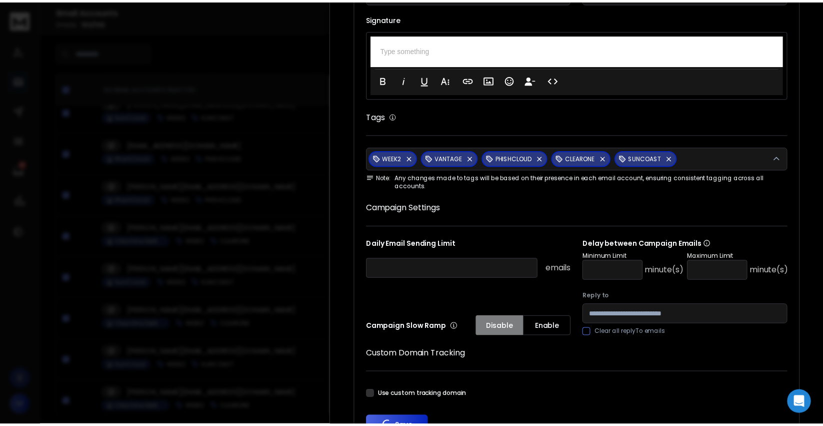
scroll to position [0, 0]
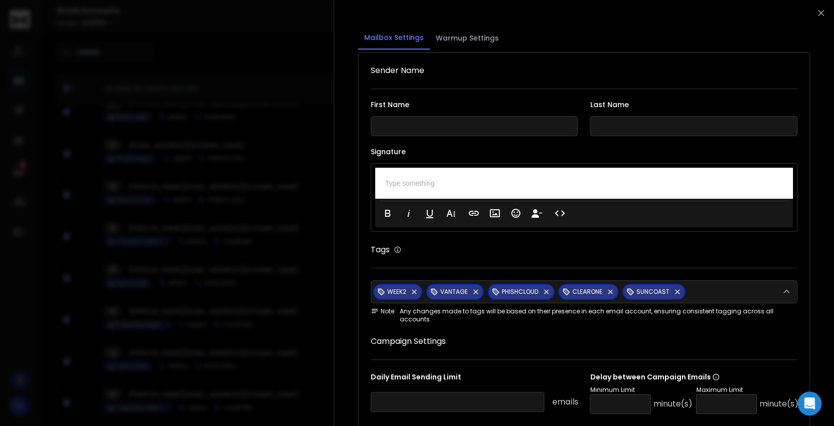
click at [817, 14] on icon "button" at bounding box center [821, 13] width 10 height 10
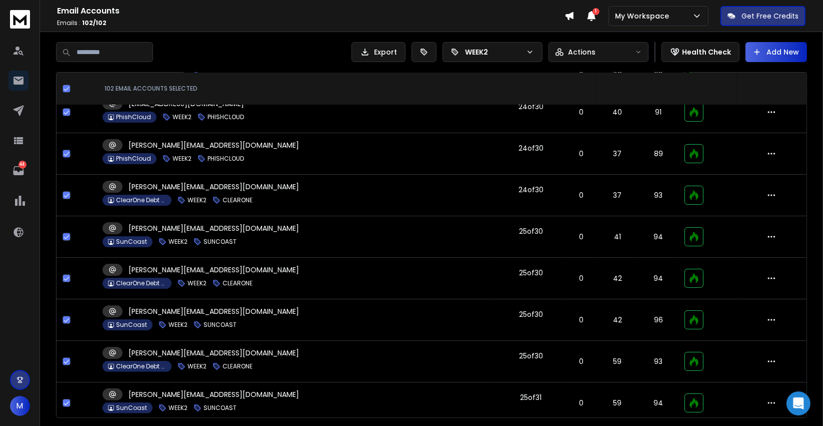
scroll to position [3912, 0]
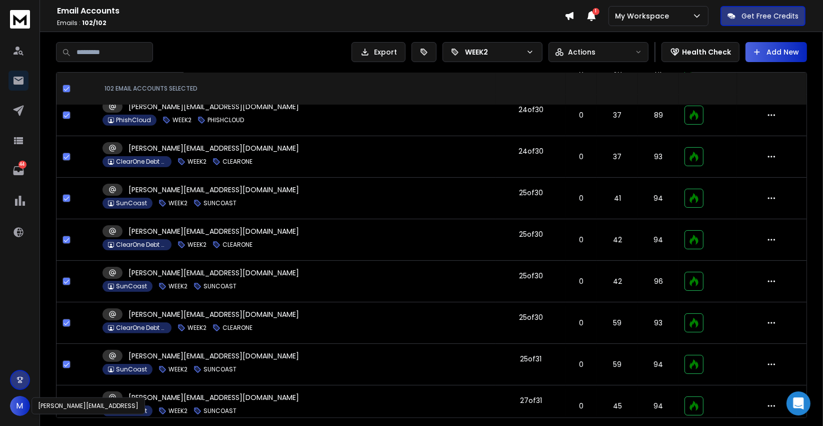
click at [18, 406] on span "M" at bounding box center [20, 406] width 20 height 20
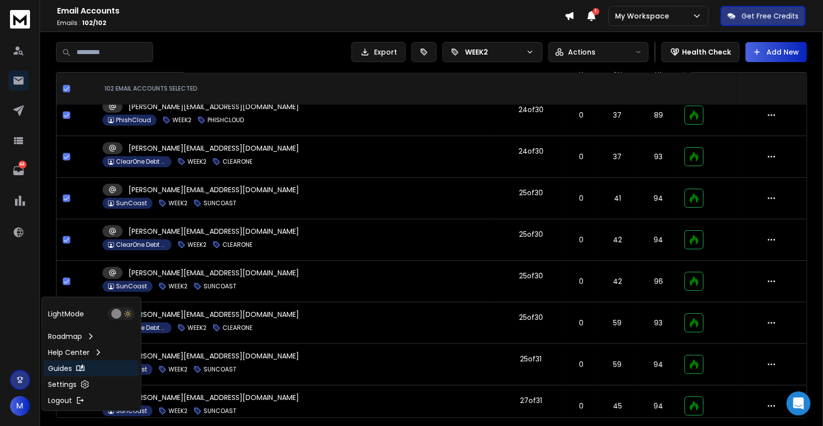
click at [69, 369] on p "Guides" at bounding box center [60, 368] width 24 height 10
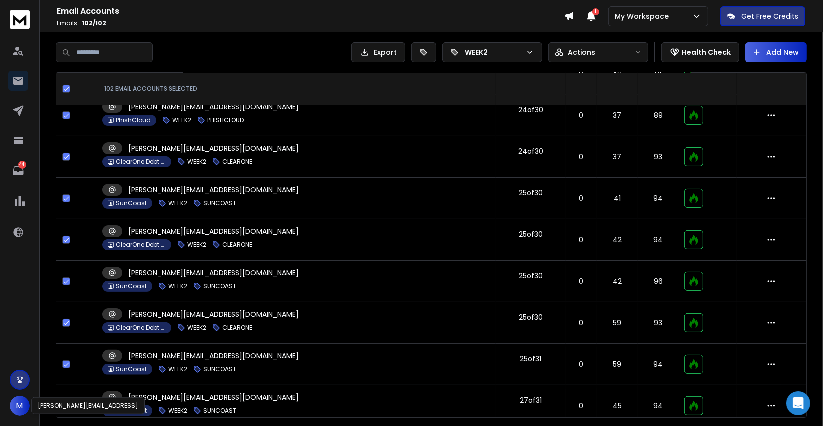
click at [23, 409] on span "M" at bounding box center [20, 406] width 20 height 20
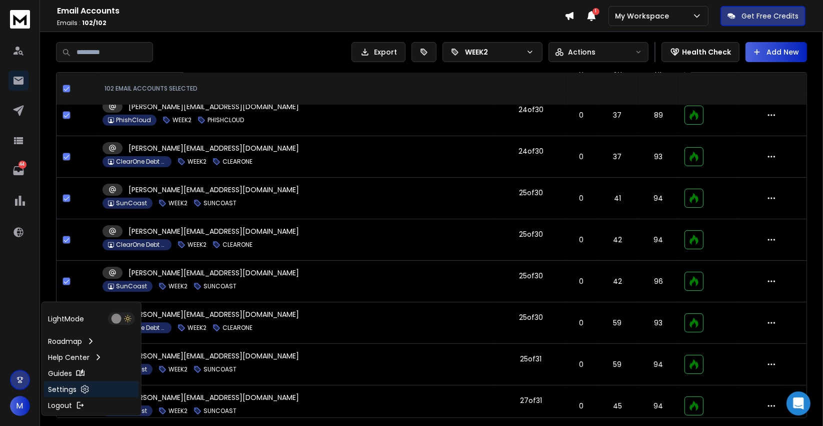
click at [67, 385] on p "Settings" at bounding box center [62, 389] width 29 height 10
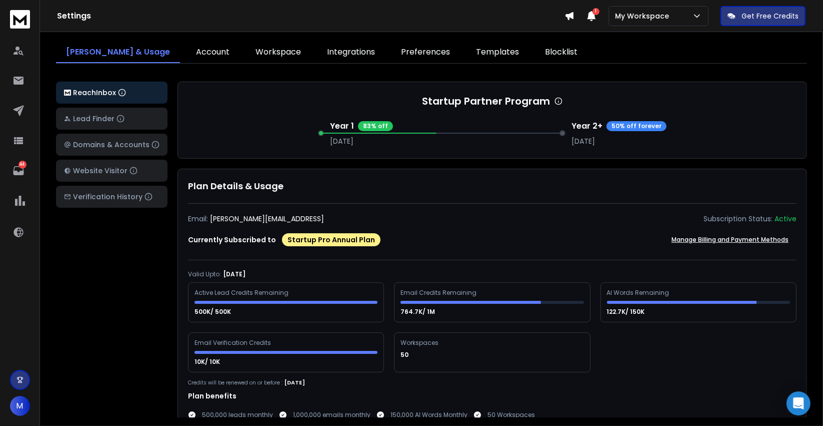
click at [317, 51] on link "Integrations" at bounding box center [351, 52] width 68 height 21
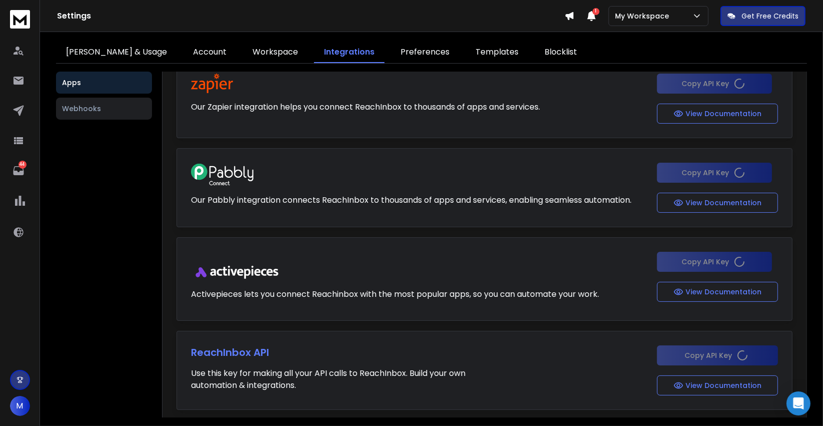
scroll to position [177, 0]
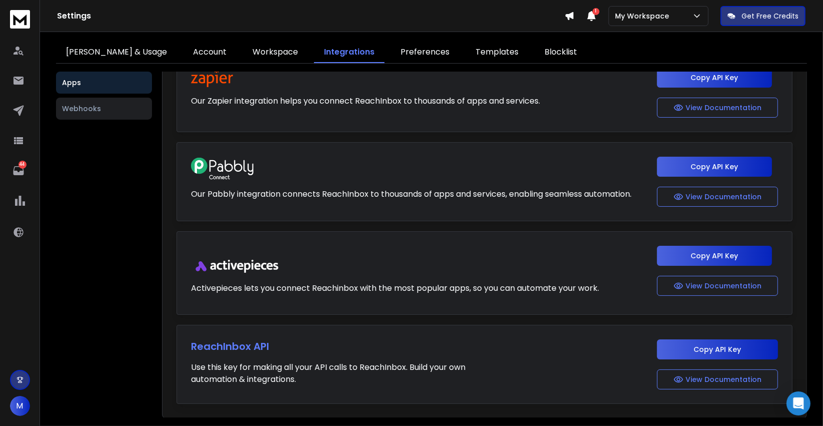
click at [706, 379] on button "View Documentation" at bounding box center [717, 379] width 121 height 20
